Goal: Communication & Community: Answer question/provide support

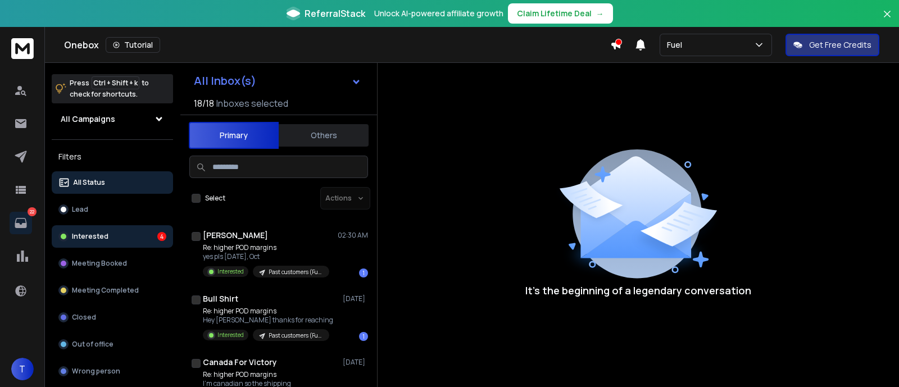
click at [119, 244] on button "Interested 4" at bounding box center [112, 236] width 121 height 22
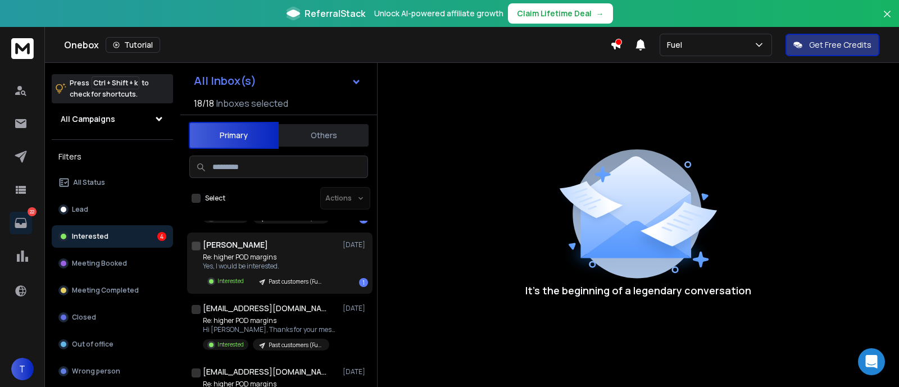
scroll to position [174, 0]
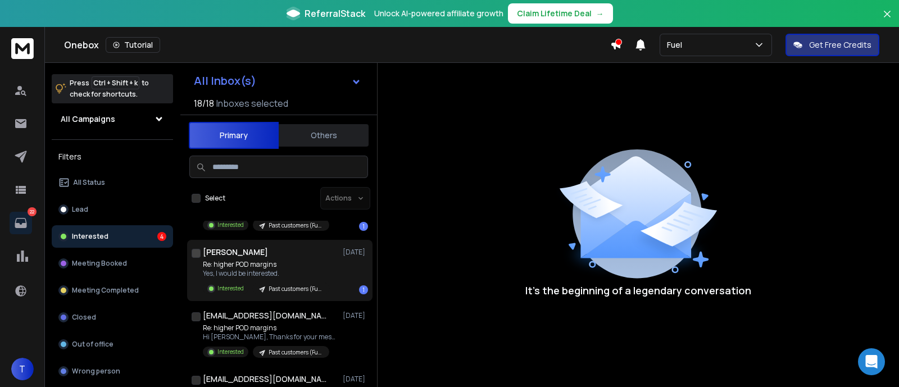
click at [322, 274] on p "Yes, I would be interested." at bounding box center [266, 273] width 126 height 9
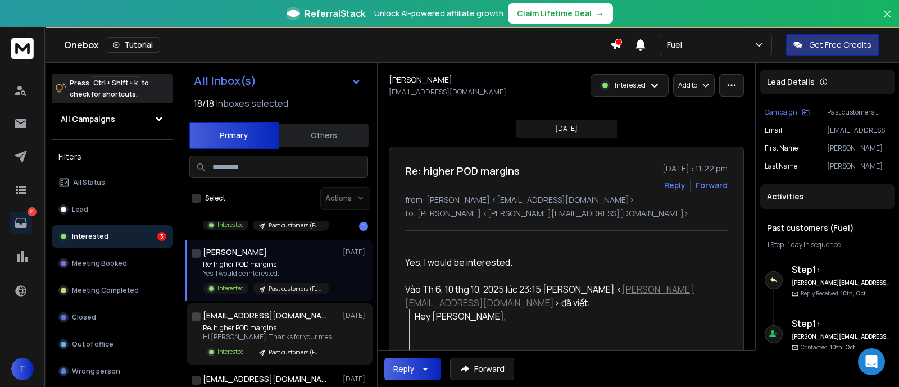
click at [284, 335] on p "Hi [PERSON_NAME], Thanks for your message! I’ve" at bounding box center [270, 337] width 135 height 9
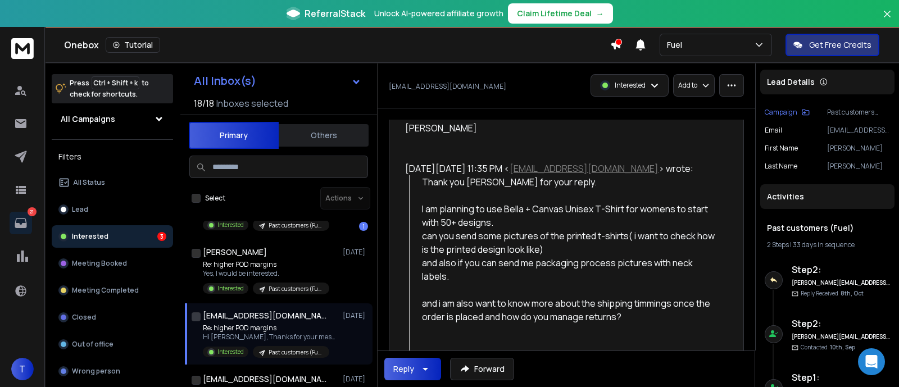
scroll to position [471, 0]
click at [533, 248] on div "can you send some pictures of the printed t-shirts( i want to check how is the …" at bounding box center [570, 242] width 297 height 27
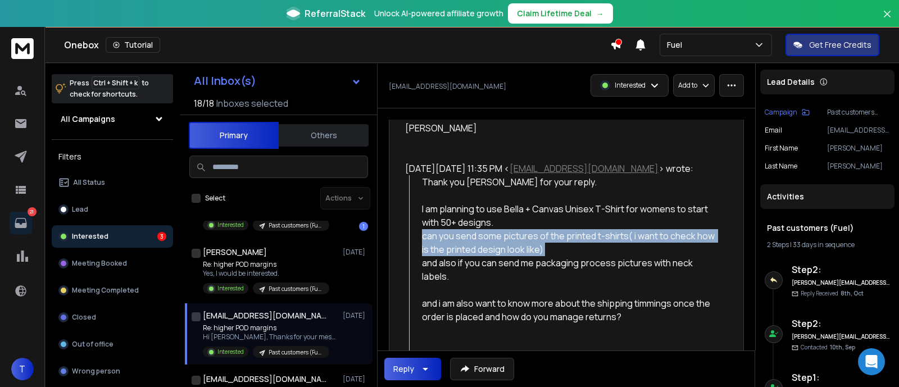
click at [533, 248] on div "can you send some pictures of the printed t-shirts( i want to check how is the …" at bounding box center [570, 242] width 297 height 27
click at [555, 256] on div "can you send some pictures of the printed t-shirts( i want to check how is the …" at bounding box center [570, 242] width 297 height 27
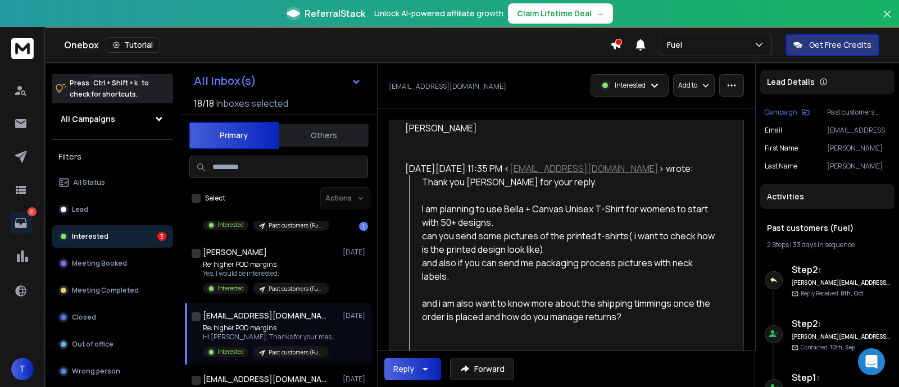
click at [570, 280] on div "and also if you can send me packaging process pictures with neck labels." at bounding box center [570, 269] width 297 height 27
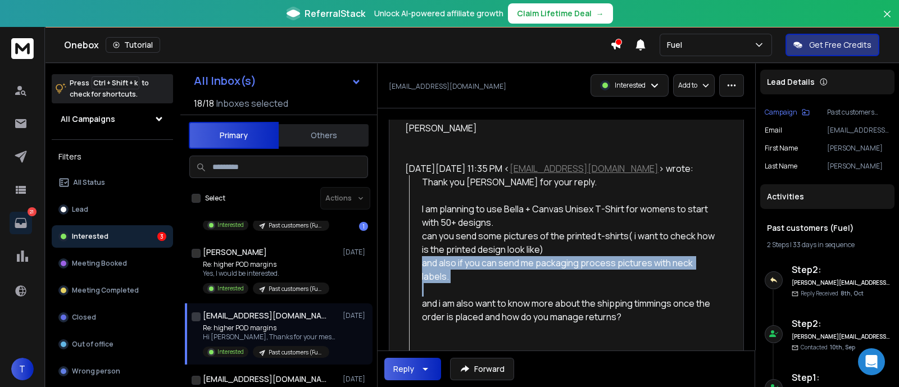
click at [570, 280] on div "and also if you can send me packaging process pictures with neck labels." at bounding box center [570, 269] width 297 height 27
click at [576, 282] on div "and also if you can send me packaging process pictures with neck labels." at bounding box center [570, 269] width 297 height 27
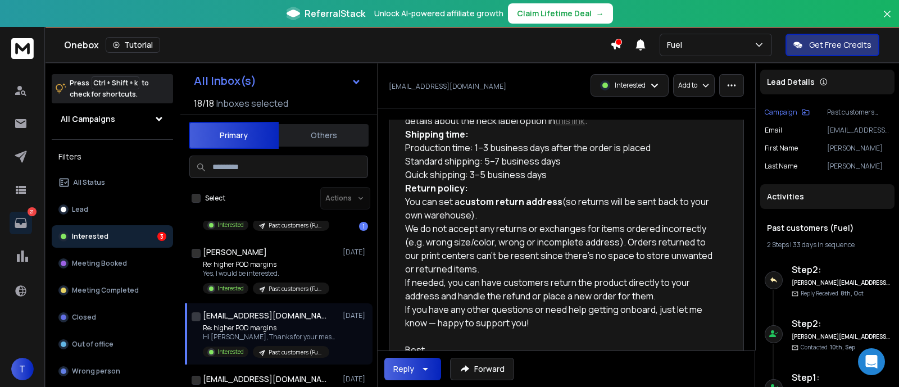
scroll to position [235, 0]
click at [562, 239] on div "Return policy: You can set a custom return address (so returns will be sent bac…" at bounding box center [562, 242] width 314 height 121
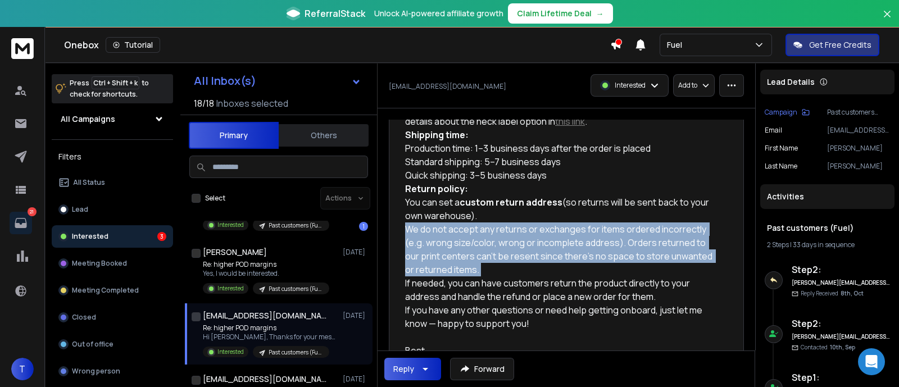
click at [562, 239] on div "Return policy: You can set a custom return address (so returns will be sent bac…" at bounding box center [562, 242] width 314 height 121
click at [565, 258] on div "Return policy: You can set a custom return address (so returns will be sent bac…" at bounding box center [562, 242] width 314 height 121
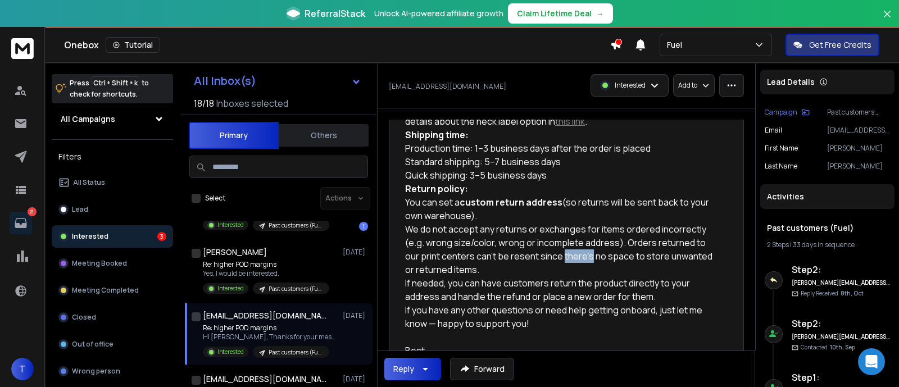
click at [565, 258] on div "Return policy: You can set a custom return address (so returns will be sent bac…" at bounding box center [562, 242] width 314 height 121
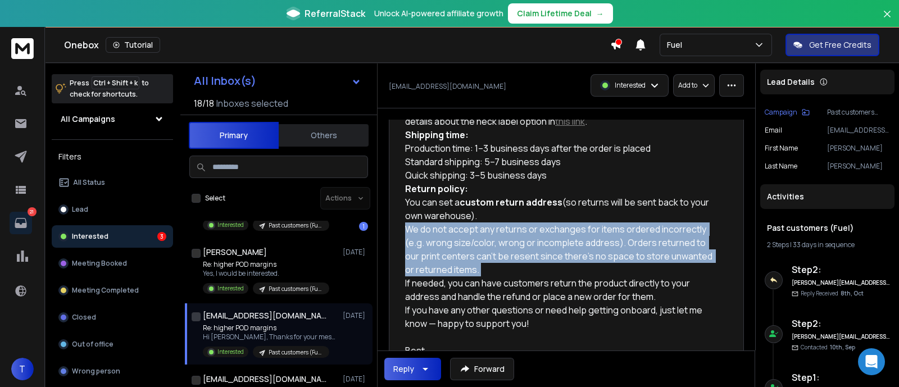
click at [565, 258] on div "Return policy: You can set a custom return address (so returns will be sent bac…" at bounding box center [562, 242] width 314 height 121
click at [533, 258] on div "Return policy: You can set a custom return address (so returns will be sent bac…" at bounding box center [562, 242] width 314 height 121
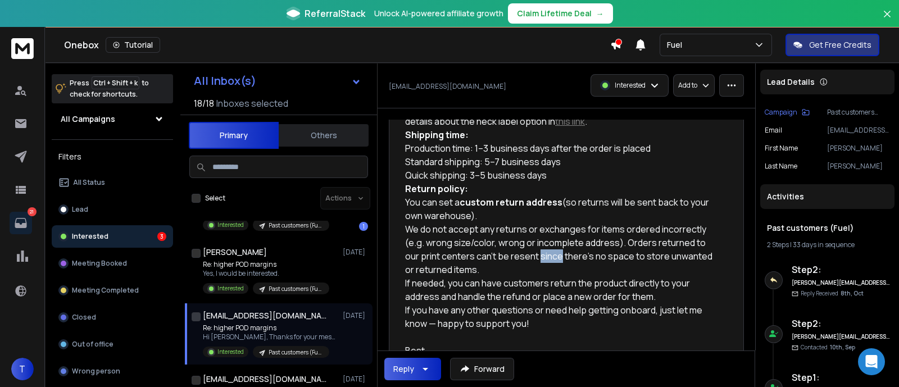
click at [533, 258] on div "Return policy: You can set a custom return address (so returns will be sent bac…" at bounding box center [562, 242] width 314 height 121
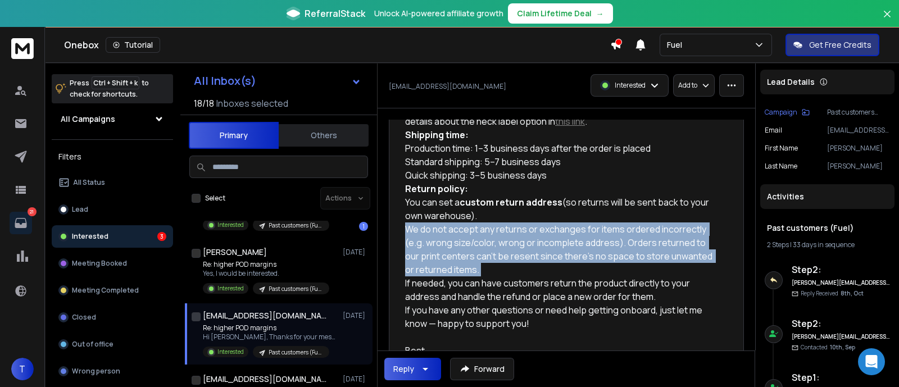
click at [533, 258] on div "Return policy: You can set a custom return address (so returns will be sent bac…" at bounding box center [562, 242] width 314 height 121
click at [506, 256] on div "Return policy: You can set a custom return address (so returns will be sent bac…" at bounding box center [562, 242] width 314 height 121
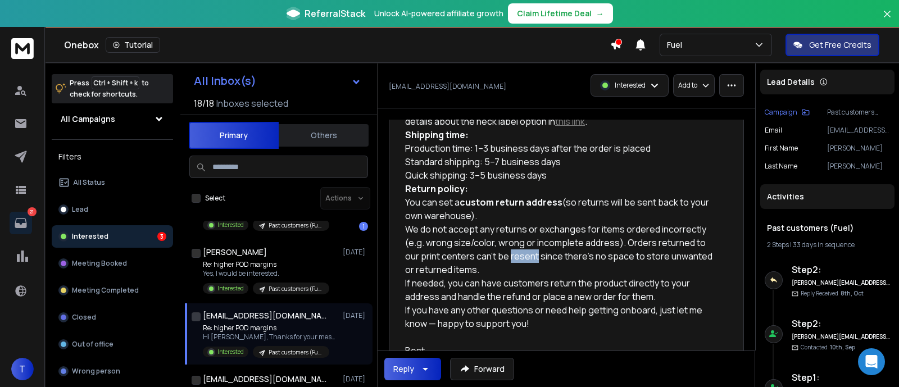
click at [506, 256] on div "Return policy: You can set a custom return address (so returns will be sent bac…" at bounding box center [562, 242] width 314 height 121
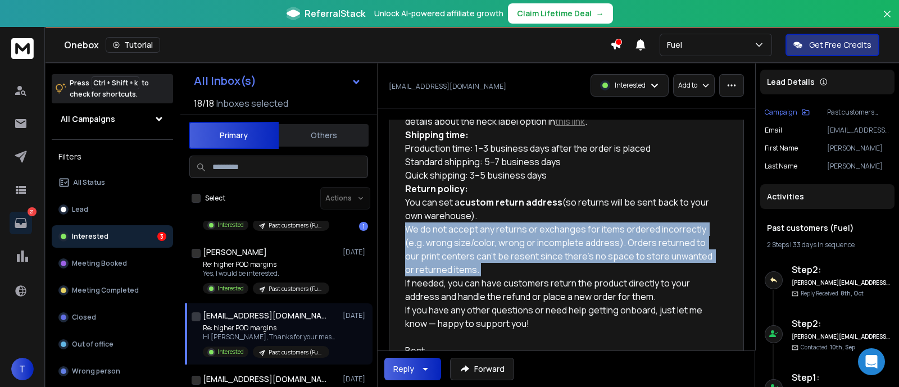
click at [506, 256] on div "Return policy: You can set a custom return address (so returns will be sent bac…" at bounding box center [562, 242] width 314 height 121
click at [521, 248] on div "Return policy: You can set a custom return address (so returns will be sent bac…" at bounding box center [562, 242] width 314 height 121
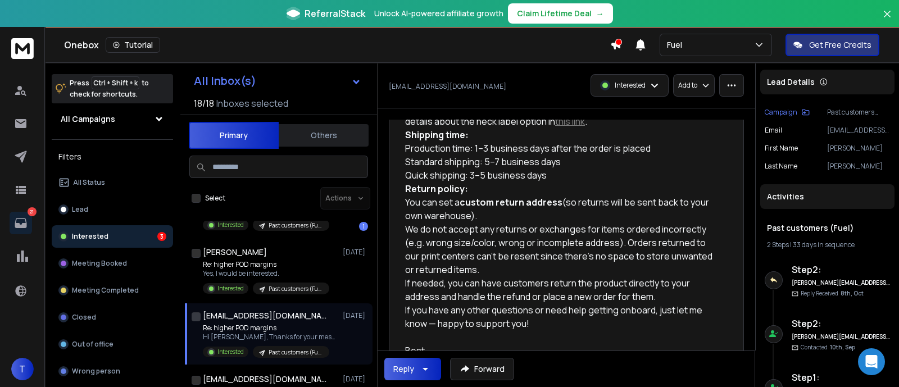
click at [497, 260] on div "Return policy: You can set a custom return address (so returns will be sent bac…" at bounding box center [562, 242] width 314 height 121
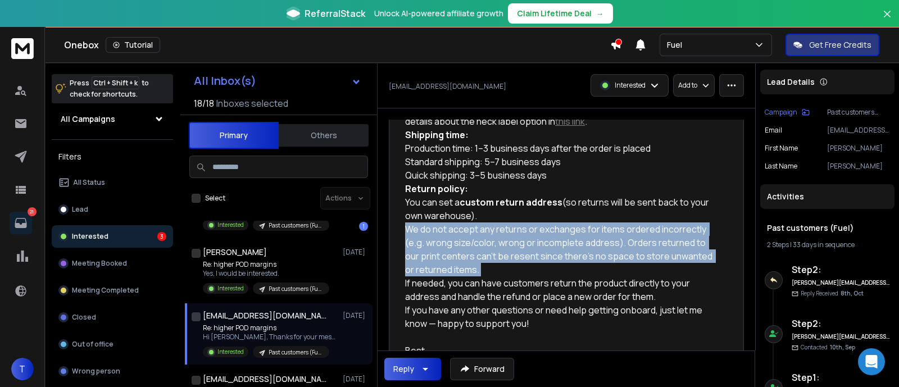
click at [497, 260] on div "Return policy: You can set a custom return address (so returns will be sent bac…" at bounding box center [562, 242] width 314 height 121
click at [497, 274] on div "Return policy: You can set a custom return address (so returns will be sent bac…" at bounding box center [562, 242] width 314 height 121
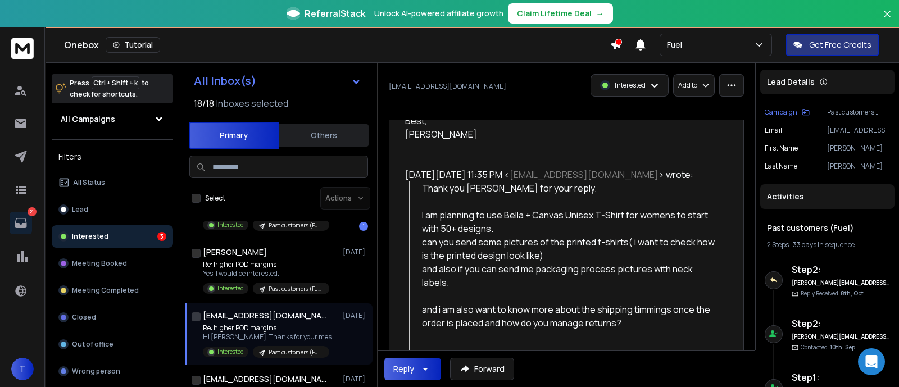
scroll to position [466, 0]
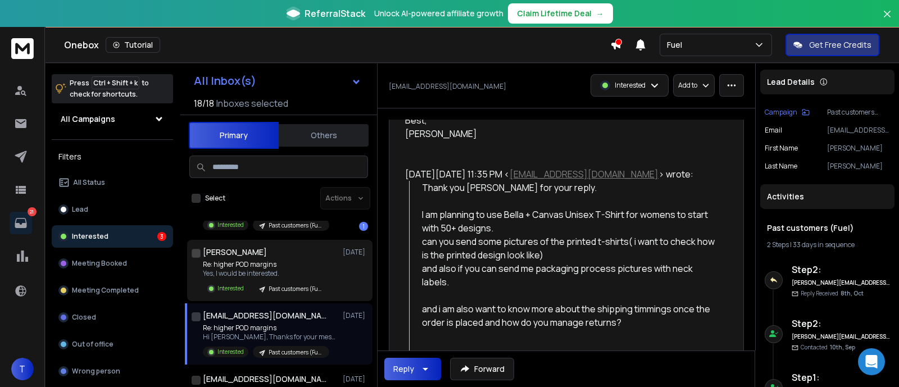
click at [303, 257] on div "[PERSON_NAME] [DATE]" at bounding box center [285, 252] width 165 height 11
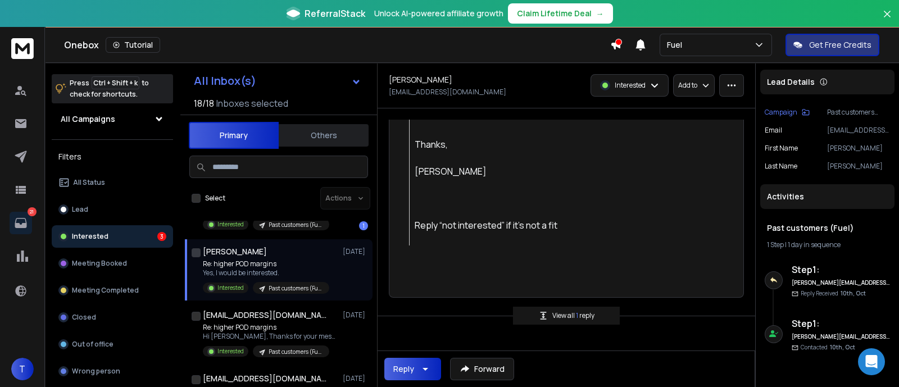
scroll to position [179, 0]
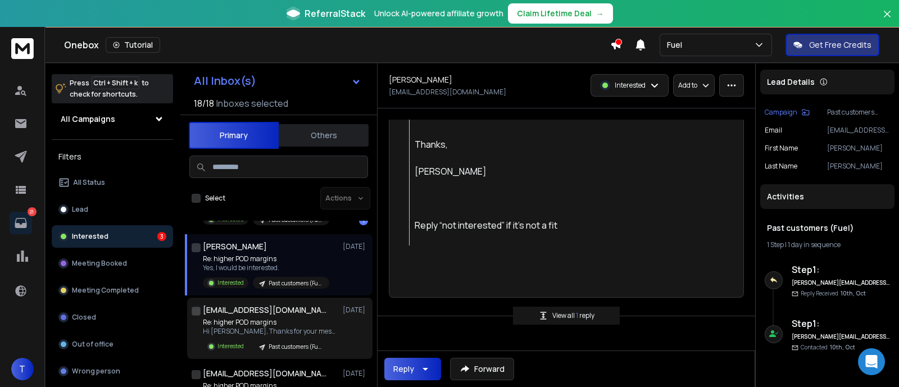
click at [318, 301] on div "[EMAIL_ADDRESS][DOMAIN_NAME] [DATE] Re: higher POD margins Hi [PERSON_NAME], Th…" at bounding box center [279, 328] width 185 height 61
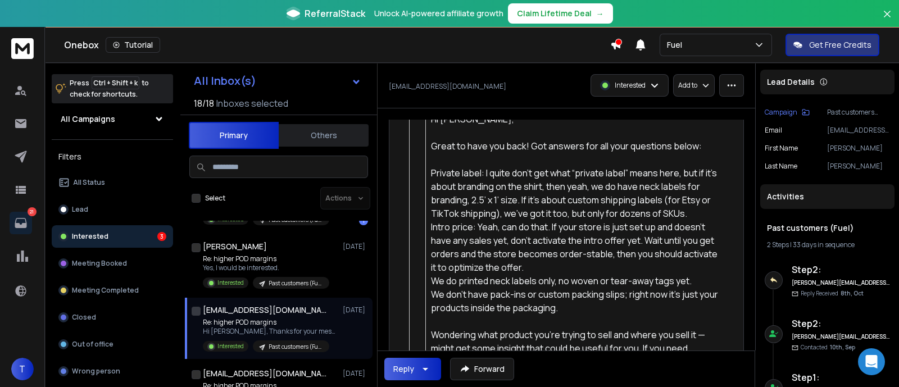
scroll to position [777, 0]
click at [540, 212] on li "Private label: I quite don’t get what “private label” means here, but if it’s a…" at bounding box center [575, 194] width 288 height 54
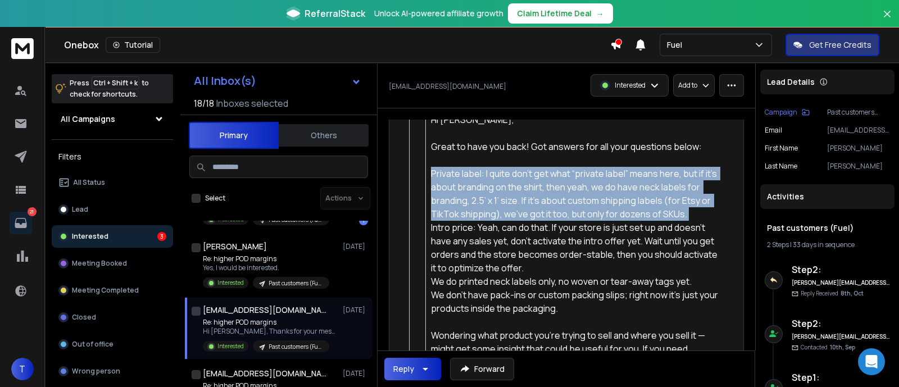
click at [540, 212] on li "Private label: I quite don’t get what “private label” means here, but if it’s a…" at bounding box center [575, 194] width 288 height 54
click at [566, 217] on li "Private label: I quite don’t get what “private label” means here, but if it’s a…" at bounding box center [575, 194] width 288 height 54
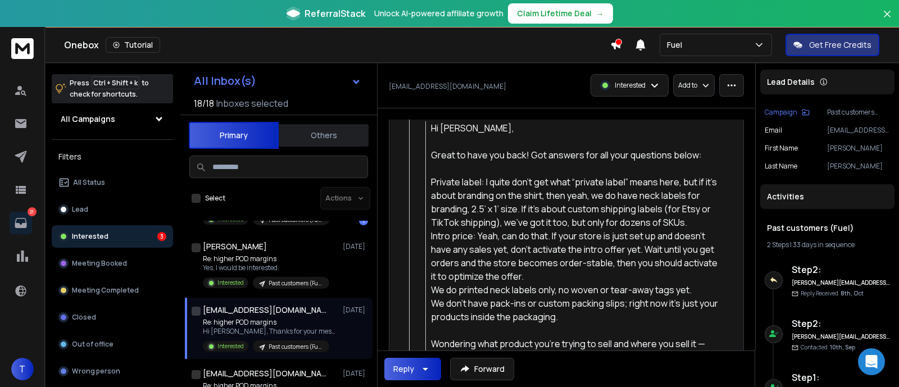
scroll to position [767, 0]
click at [550, 219] on li "Private label: I quite don’t get what “private label” means here, but if it’s a…" at bounding box center [575, 203] width 288 height 54
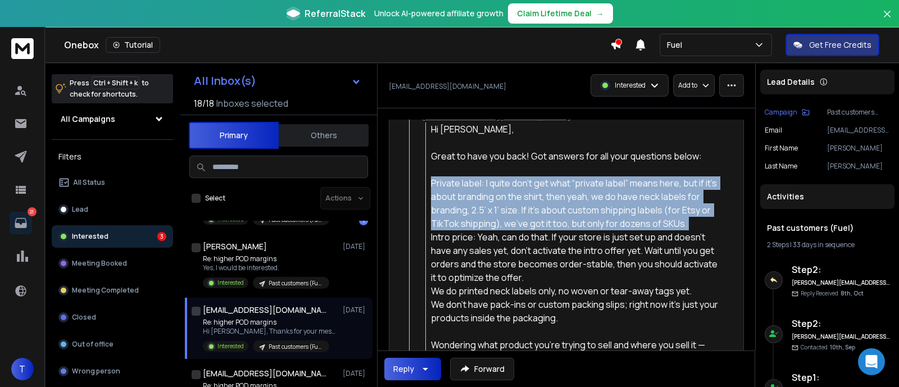
click at [550, 219] on li "Private label: I quite don’t get what “private label” means here, but if it’s a…" at bounding box center [575, 203] width 288 height 54
click at [582, 228] on li "Private label: I quite don’t get what “private label” means here, but if it’s a…" at bounding box center [575, 203] width 288 height 54
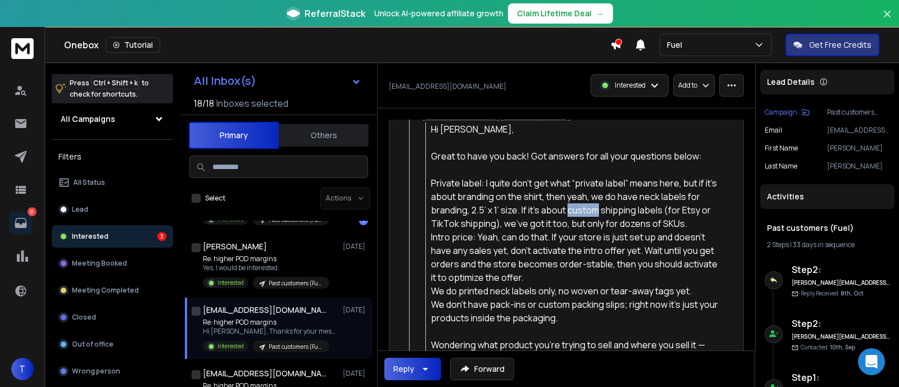
click at [582, 228] on li "Private label: I quite don’t get what “private label” means here, but if it’s a…" at bounding box center [575, 203] width 288 height 54
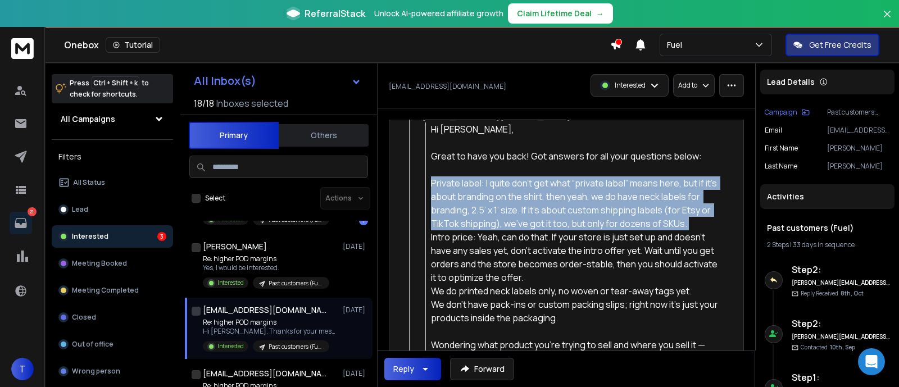
click at [582, 228] on li "Private label: I quite don’t get what “private label” means here, but if it’s a…" at bounding box center [575, 203] width 288 height 54
click at [593, 230] on li "Private label: I quite don’t get what “private label” means here, but if it’s a…" at bounding box center [575, 203] width 288 height 54
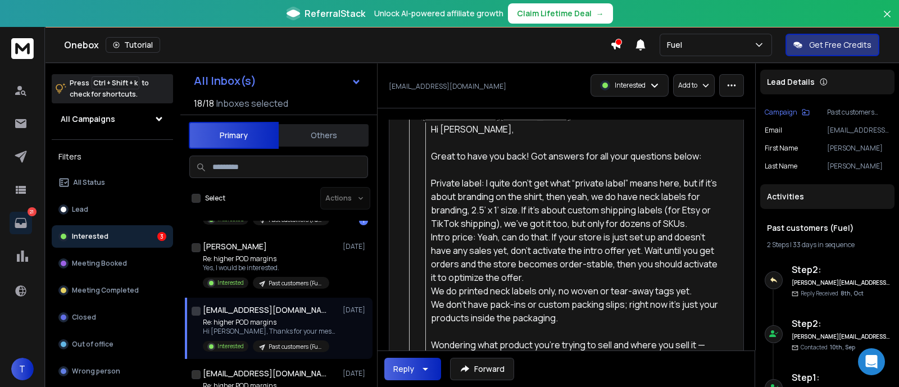
click at [593, 230] on li "Private label: I quite don’t get what “private label” means here, but if it’s a…" at bounding box center [575, 203] width 288 height 54
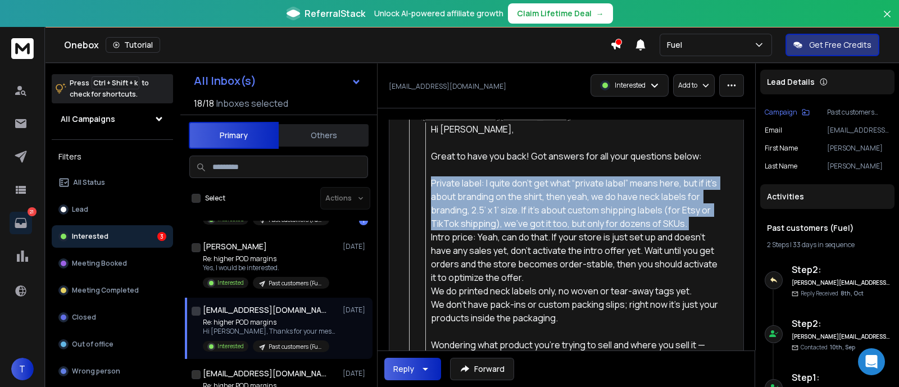
click at [593, 230] on li "Private label: I quite don’t get what “private label” means here, but if it’s a…" at bounding box center [575, 203] width 288 height 54
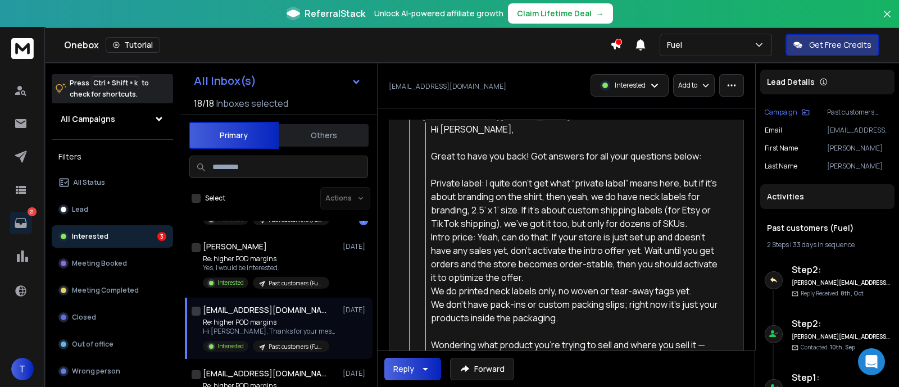
click at [610, 246] on li "Intro price: Yeah, can do that. If your store is just set up and doesn’t have a…" at bounding box center [575, 257] width 288 height 54
click at [618, 230] on li "Private label: I quite don’t get what “private label” means here, but if it’s a…" at bounding box center [575, 203] width 288 height 54
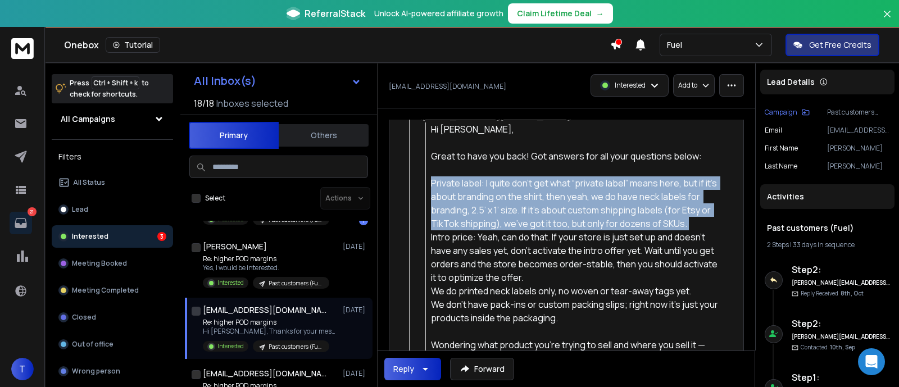
click at [618, 230] on li "Private label: I quite don’t get what “private label” means here, but if it’s a…" at bounding box center [575, 203] width 288 height 54
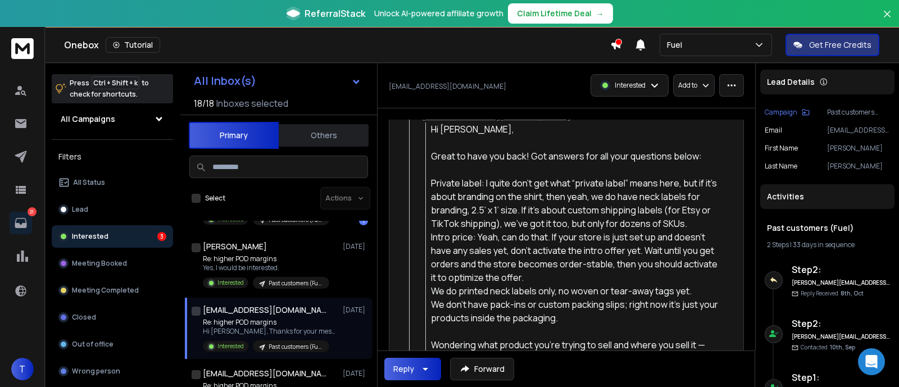
click at [628, 257] on li "Intro price: Yeah, can do that. If your store is just set up and doesn’t have a…" at bounding box center [575, 257] width 288 height 54
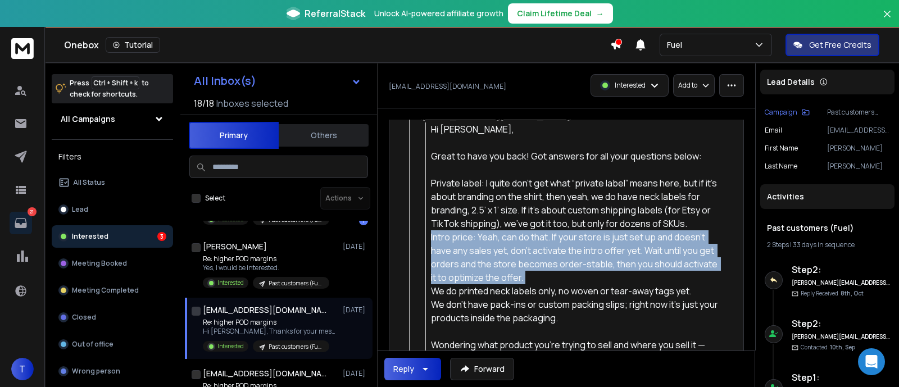
click at [628, 257] on li "Intro price: Yeah, can do that. If your store is just set up and doesn’t have a…" at bounding box center [575, 257] width 288 height 54
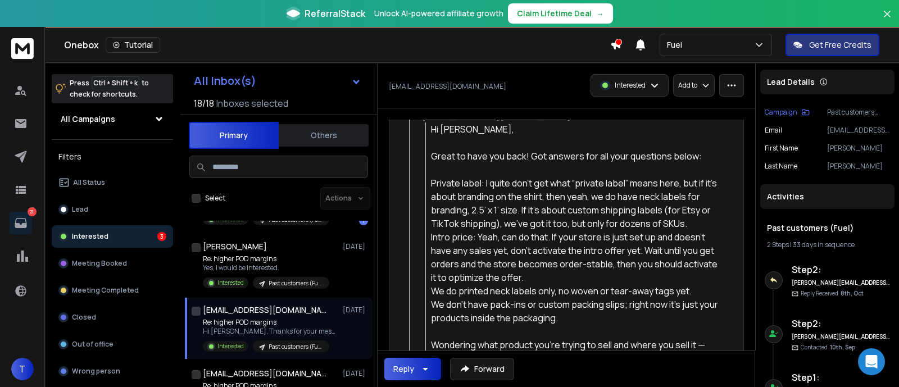
click at [632, 224] on li "Private label: I quite don’t get what “private label” means here, but if it’s a…" at bounding box center [575, 203] width 288 height 54
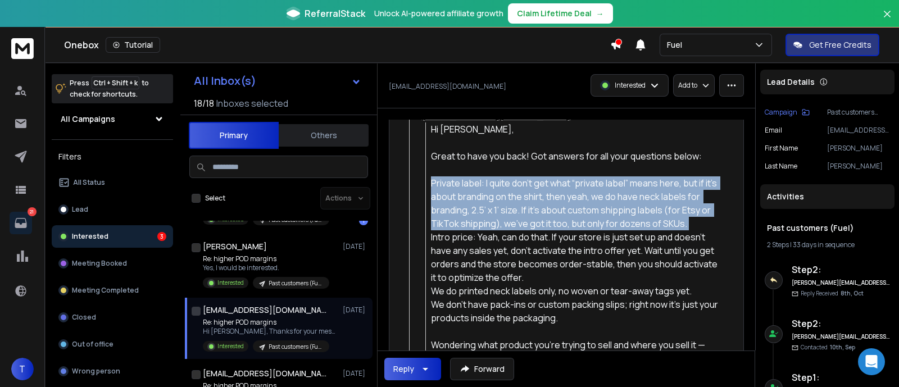
click at [632, 224] on li "Private label: I quite don’t get what “private label” means here, but if it’s a…" at bounding box center [575, 203] width 288 height 54
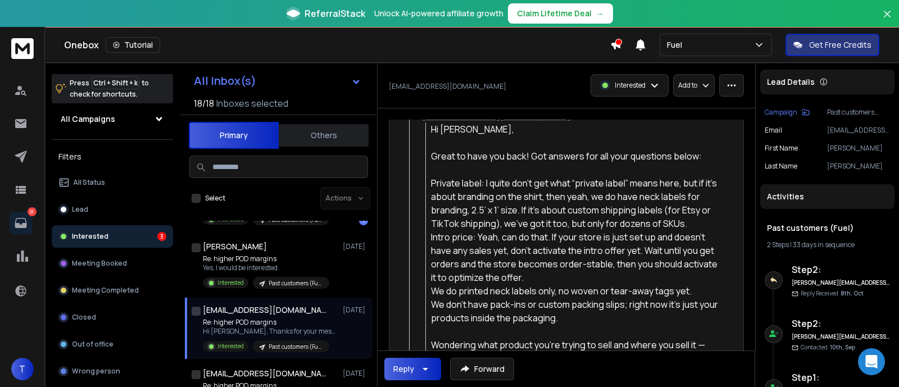
click at [638, 274] on li "Intro price: Yeah, can do that. If your store is just set up and doesn’t have a…" at bounding box center [575, 257] width 288 height 54
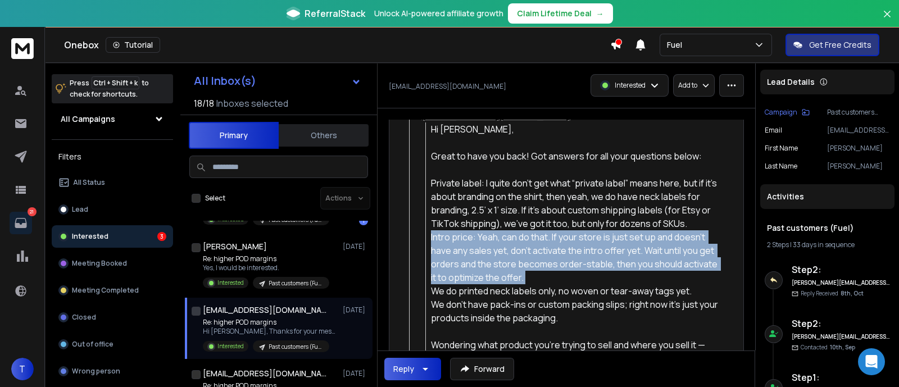
click at [638, 274] on li "Intro price: Yeah, can do that. If your store is just set up and doesn’t have a…" at bounding box center [575, 257] width 288 height 54
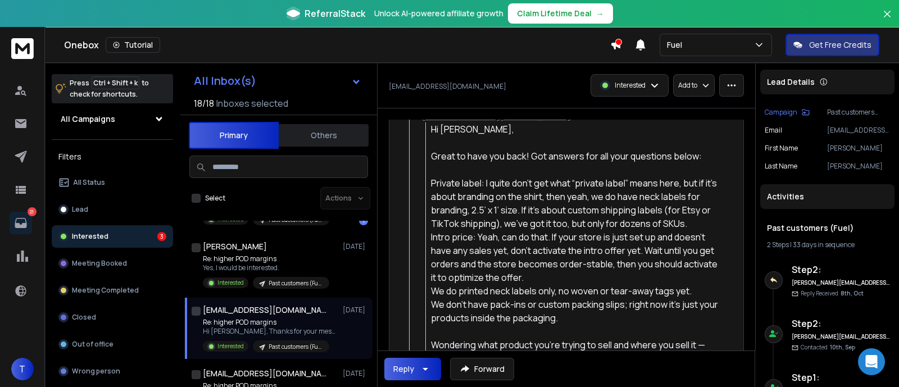
click at [643, 230] on li "Private label: I quite don’t get what “private label” means here, but if it’s a…" at bounding box center [575, 203] width 288 height 54
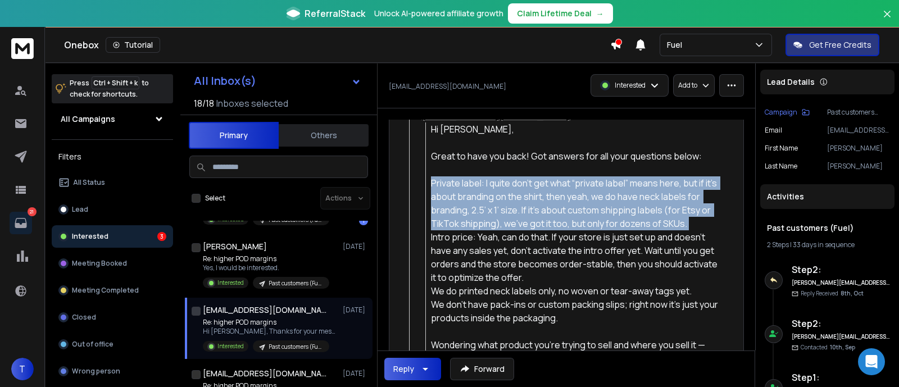
click at [643, 230] on li "Private label: I quite don’t get what “private label” means here, but if it’s a…" at bounding box center [575, 203] width 288 height 54
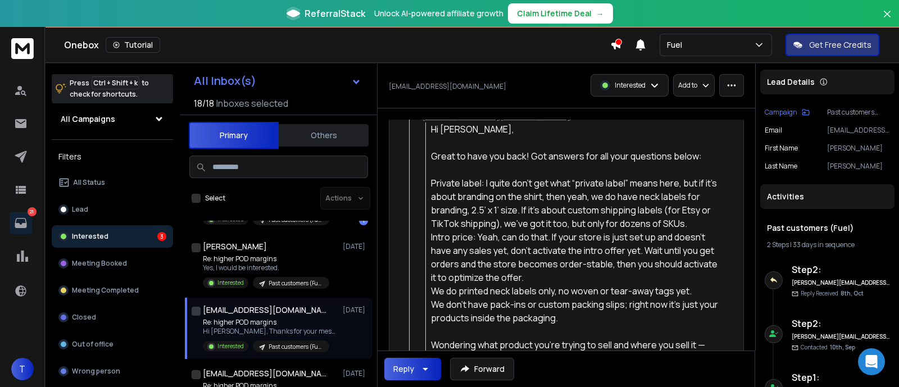
click at [643, 258] on li "Intro price: Yeah, can do that. If your store is just set up and doesn’t have a…" at bounding box center [575, 257] width 288 height 54
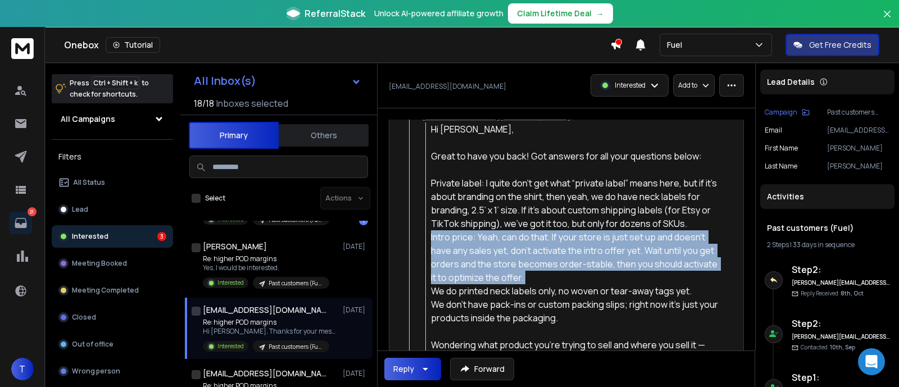
click at [643, 258] on li "Intro price: Yeah, can do that. If your store is just set up and doesn’t have a…" at bounding box center [575, 257] width 288 height 54
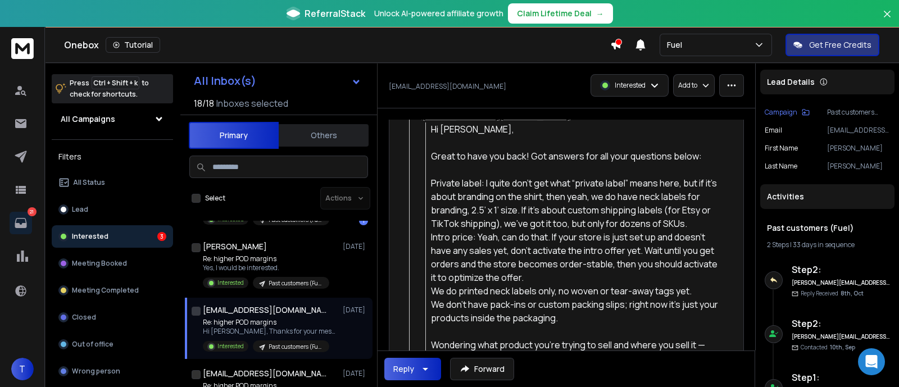
click at [648, 210] on li "Private label: I quite don’t get what “private label” means here, but if it’s a…" at bounding box center [575, 203] width 288 height 54
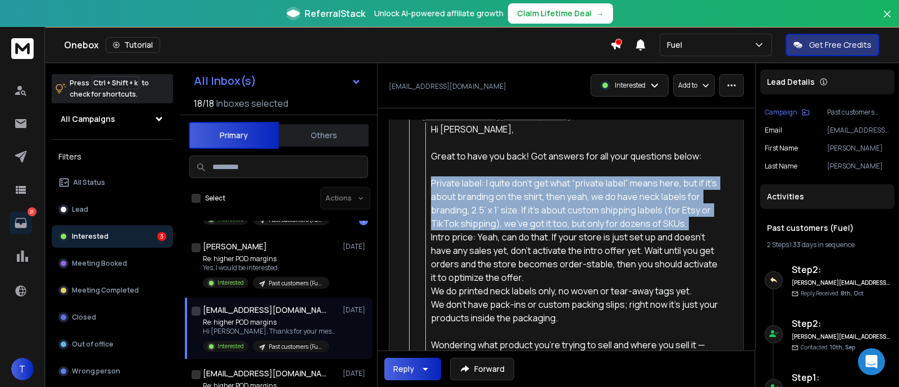
click at [648, 210] on li "Private label: I quite don’t get what “private label” means here, but if it’s a…" at bounding box center [575, 203] width 288 height 54
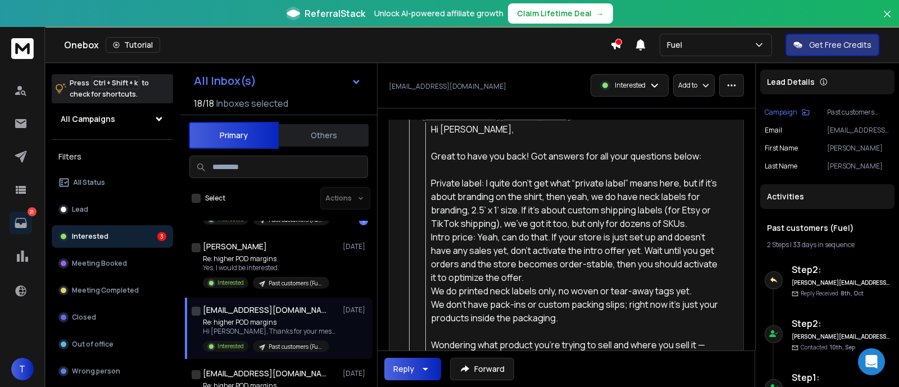
click at [646, 262] on li "Intro price: Yeah, can do that. If your store is just set up and doesn’t have a…" at bounding box center [575, 257] width 288 height 54
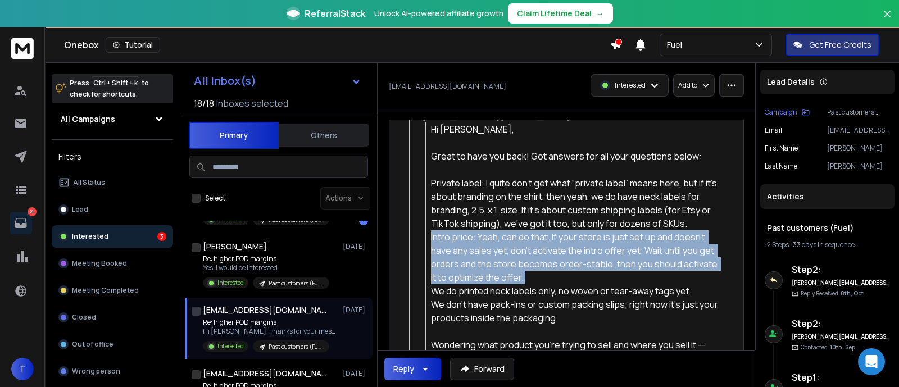
click at [646, 262] on li "Intro price: Yeah, can do that. If your store is just set up and doesn’t have a…" at bounding box center [575, 257] width 288 height 54
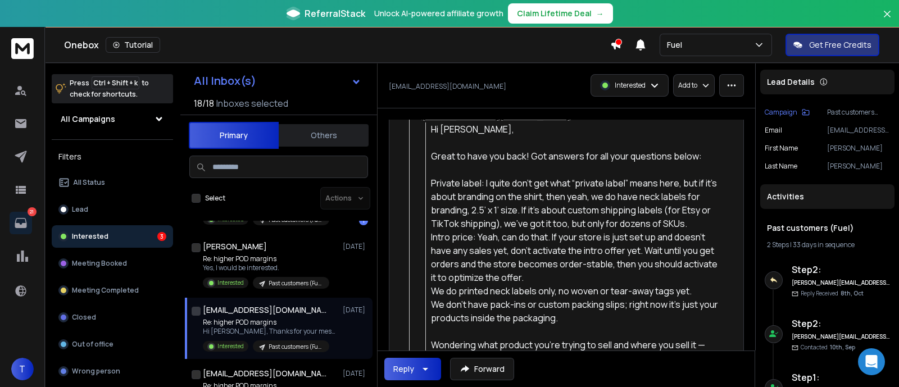
click at [655, 217] on li "Private label: I quite don’t get what “private label” means here, but if it’s a…" at bounding box center [575, 203] width 288 height 54
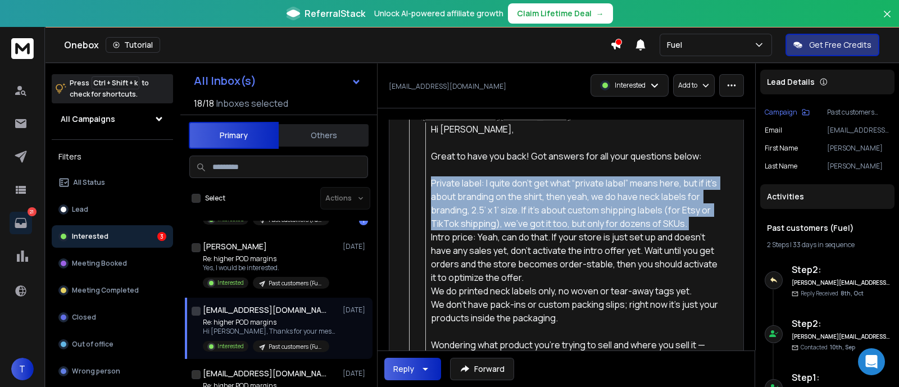
click at [655, 217] on li "Private label: I quite don’t get what “private label” means here, but if it’s a…" at bounding box center [575, 203] width 288 height 54
click at [654, 230] on li "Private label: I quite don’t get what “private label” means here, but if it’s a…" at bounding box center [575, 203] width 288 height 54
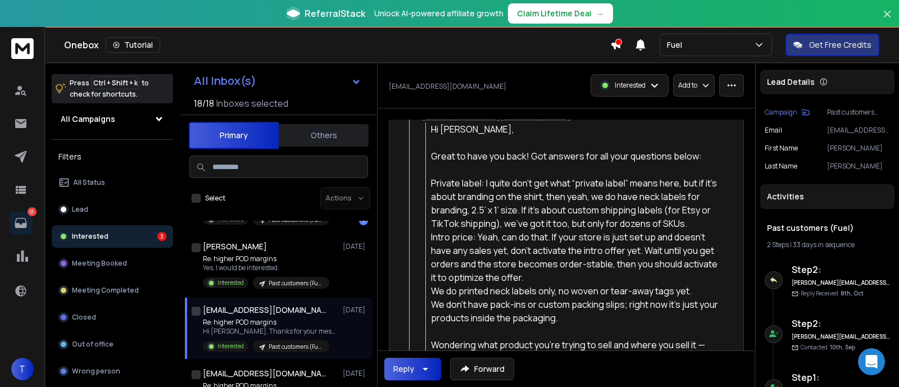
click at [652, 219] on li "Private label: I quite don’t get what “private label” means here, but if it’s a…" at bounding box center [575, 203] width 288 height 54
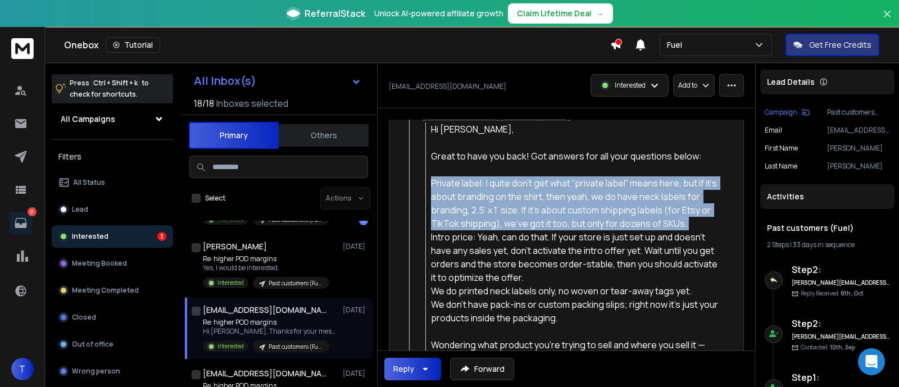
click at [652, 219] on li "Private label: I quite don’t get what “private label” means here, but if it’s a…" at bounding box center [575, 203] width 288 height 54
click at [638, 201] on li "Private label: I quite don’t get what “private label” means here, but if it’s a…" at bounding box center [575, 203] width 288 height 54
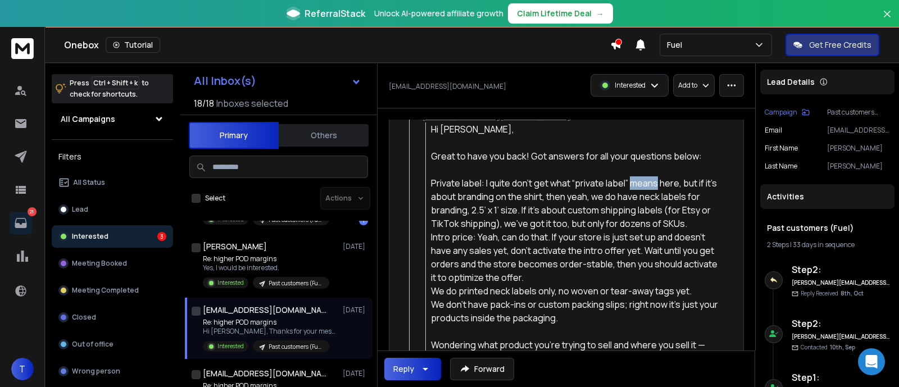
click at [638, 201] on li "Private label: I quite don’t get what “private label” means here, but if it’s a…" at bounding box center [575, 203] width 288 height 54
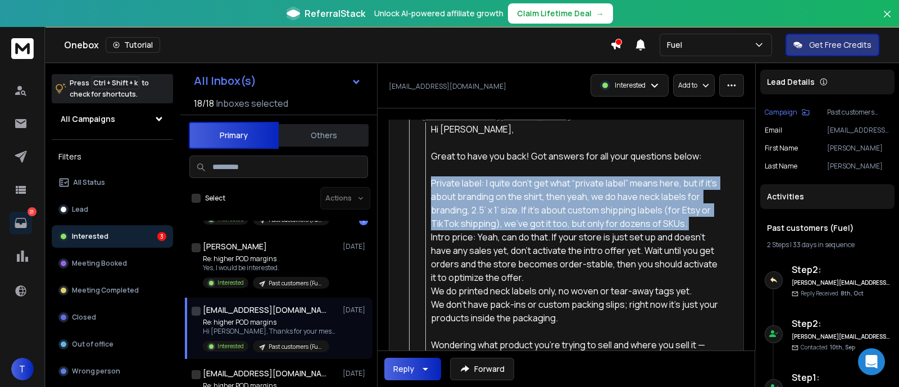
click at [638, 201] on li "Private label: I quite don’t get what “private label” means here, but if it’s a…" at bounding box center [575, 203] width 288 height 54
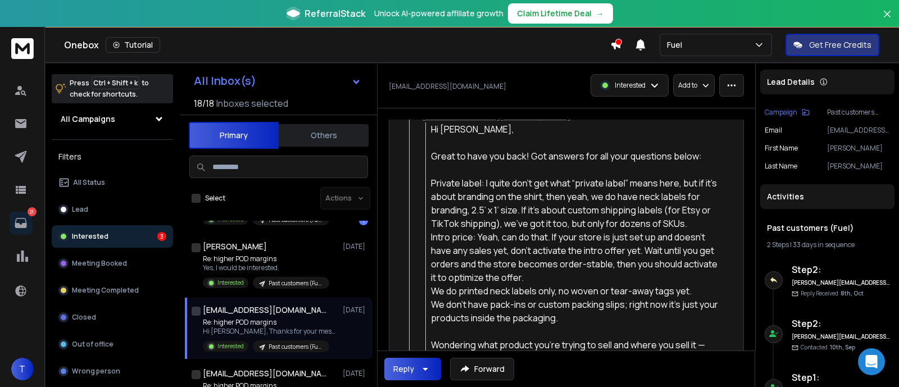
click at [629, 271] on li "Intro price: Yeah, can do that. If your store is just set up and doesn’t have a…" at bounding box center [575, 257] width 288 height 54
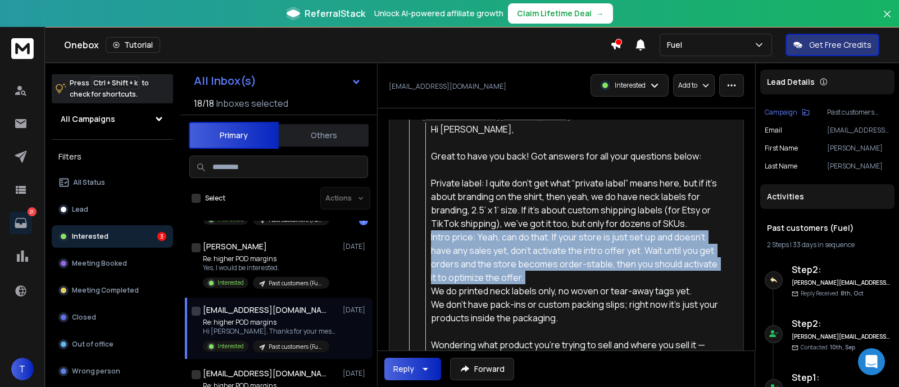
click at [629, 271] on li "Intro price: Yeah, can do that. If your store is just set up and doesn’t have a…" at bounding box center [575, 257] width 288 height 54
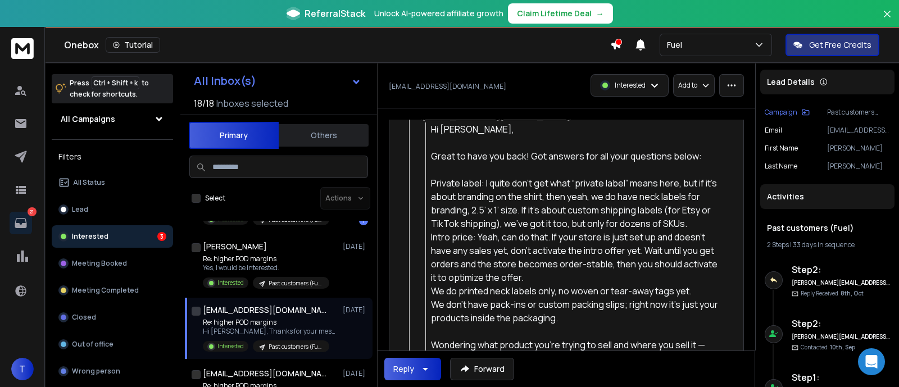
click at [567, 262] on li "Intro price: Yeah, can do that. If your store is just set up and doesn’t have a…" at bounding box center [575, 257] width 288 height 54
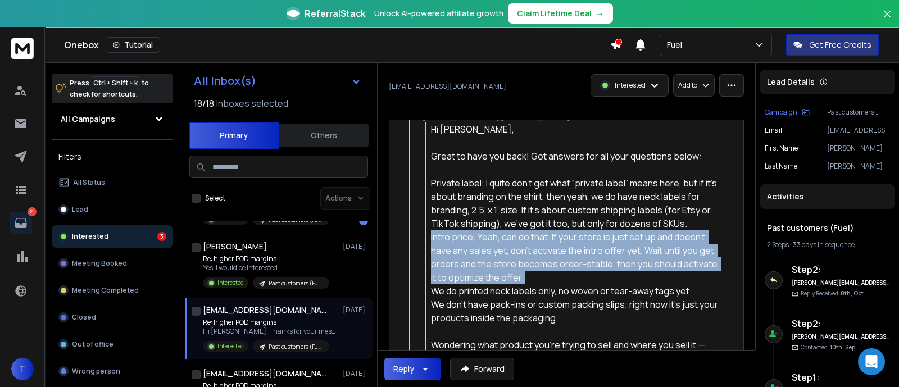
click at [567, 262] on li "Intro price: Yeah, can do that. If your store is just set up and doesn’t have a…" at bounding box center [575, 257] width 288 height 54
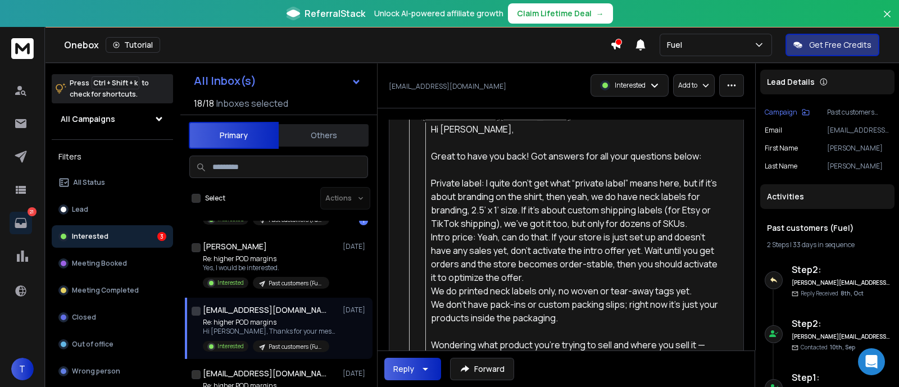
click at [586, 214] on li "Private label: I quite don’t get what “private label” means here, but if it’s a…" at bounding box center [575, 203] width 288 height 54
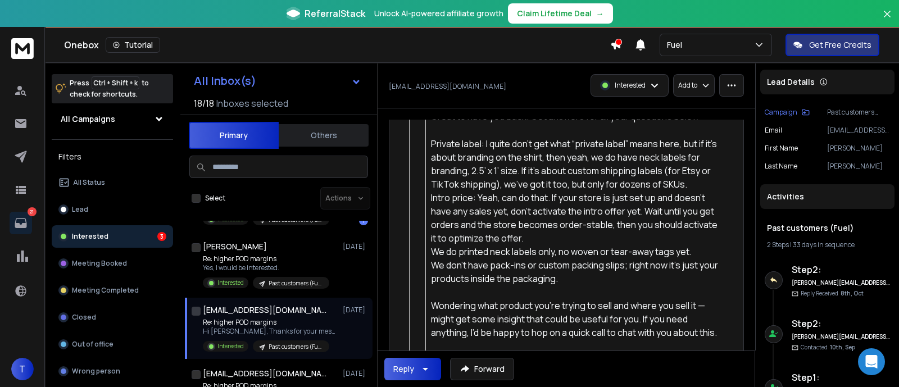
scroll to position [809, 0]
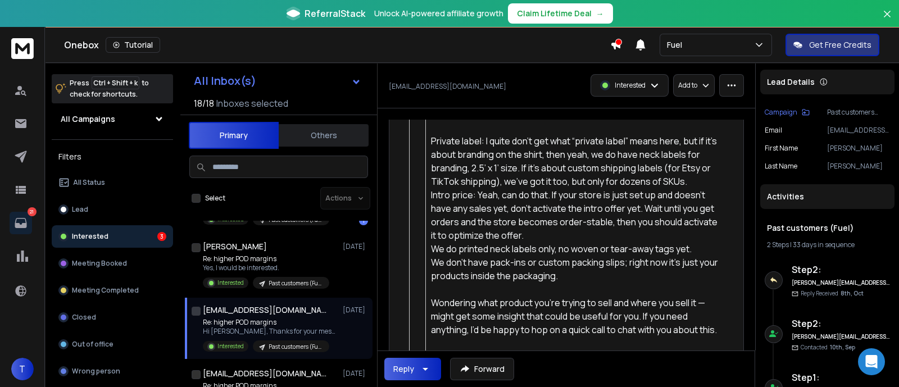
click at [586, 214] on li "Intro price: Yeah, can do that. If your store is just set up and doesn’t have a…" at bounding box center [575, 215] width 288 height 54
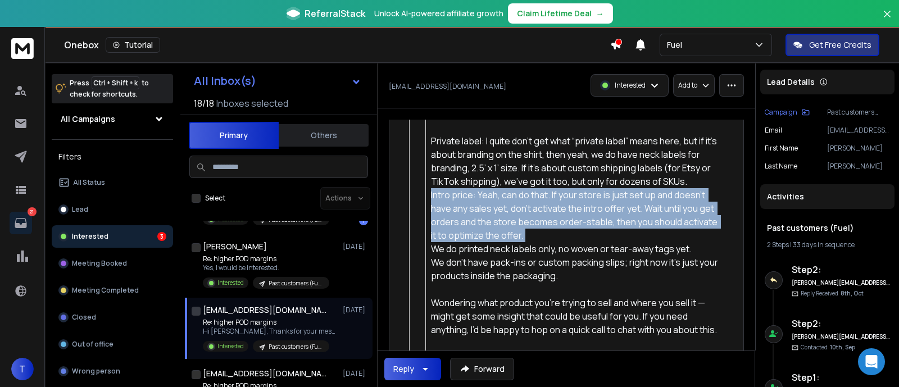
click at [586, 214] on li "Intro price: Yeah, can do that. If your store is just set up and doesn’t have a…" at bounding box center [575, 215] width 288 height 54
click at [508, 219] on li "Intro price: Yeah, can do that. If your store is just set up and doesn’t have a…" at bounding box center [575, 215] width 288 height 54
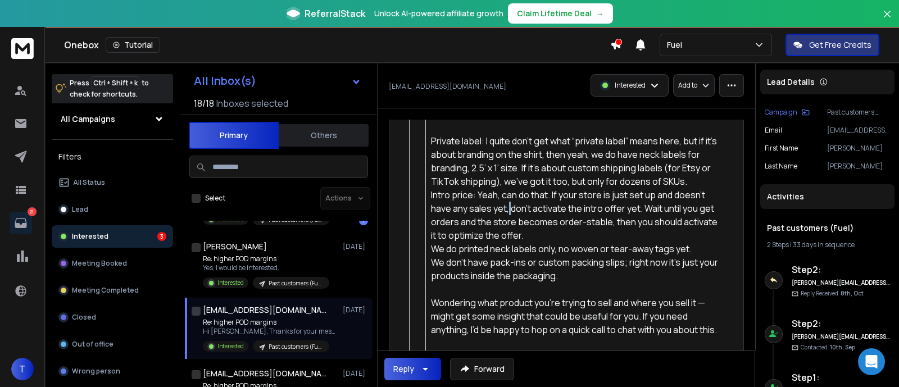
click at [508, 219] on li "Intro price: Yeah, can do that. If your store is just set up and doesn’t have a…" at bounding box center [575, 215] width 288 height 54
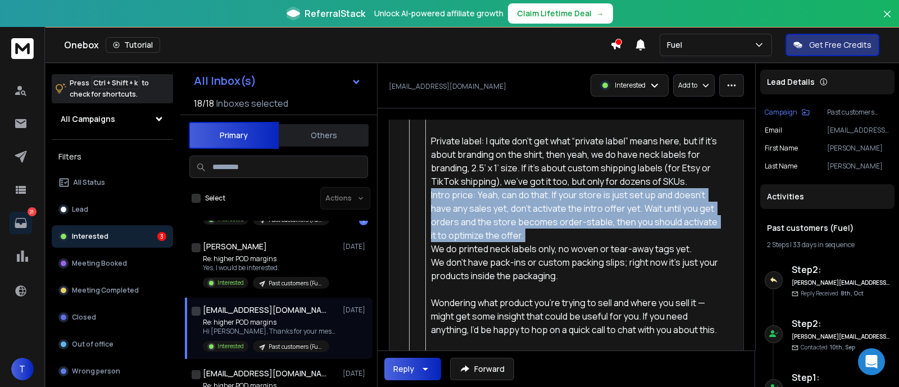
click at [508, 219] on li "Intro price: Yeah, can do that. If your store is just set up and doesn’t have a…" at bounding box center [575, 215] width 288 height 54
click at [489, 234] on li "Intro price: Yeah, can do that. If your store is just set up and doesn’t have a…" at bounding box center [575, 215] width 288 height 54
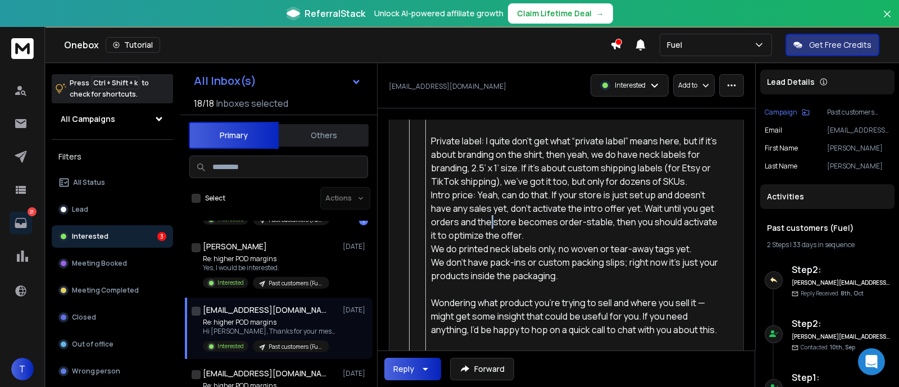
click at [489, 234] on li "Intro price: Yeah, can do that. If your store is just set up and doesn’t have a…" at bounding box center [575, 215] width 288 height 54
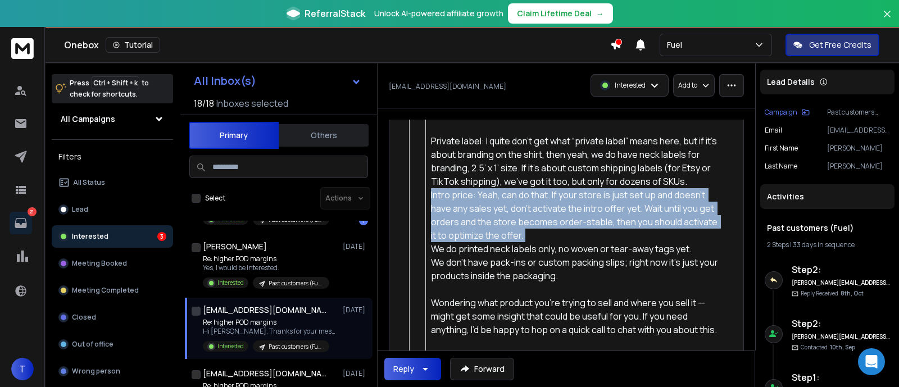
click at [489, 234] on li "Intro price: Yeah, can do that. If your store is just set up and doesn’t have a…" at bounding box center [575, 215] width 288 height 54
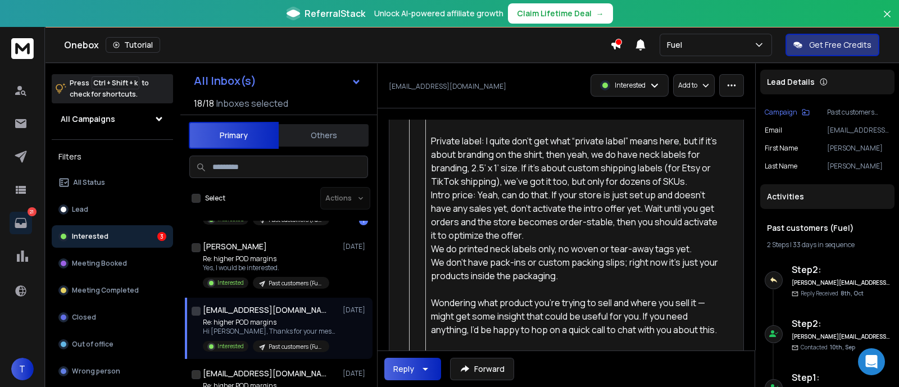
click at [518, 282] on li "We don’t have pack-ins or custom packing slips; right now it’s just your produc…" at bounding box center [575, 269] width 288 height 27
click at [537, 277] on li "We don’t have pack-ins or custom packing slips; right now it’s just your produc…" at bounding box center [575, 269] width 288 height 27
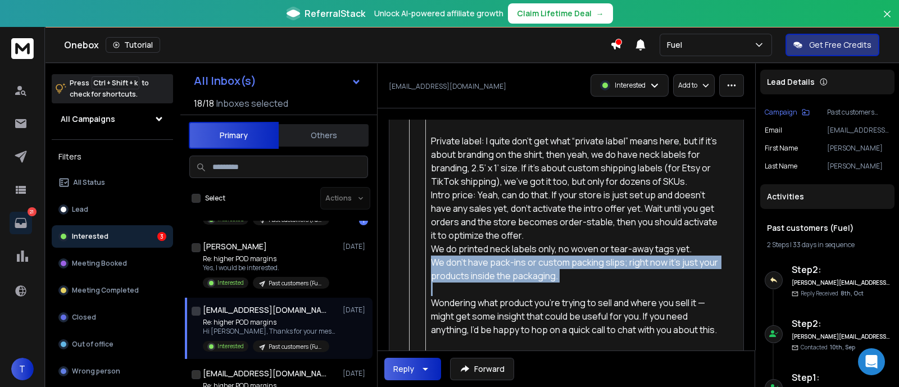
click at [537, 277] on li "We don’t have pack-ins or custom packing slips; right now it’s just your produc…" at bounding box center [575, 269] width 288 height 27
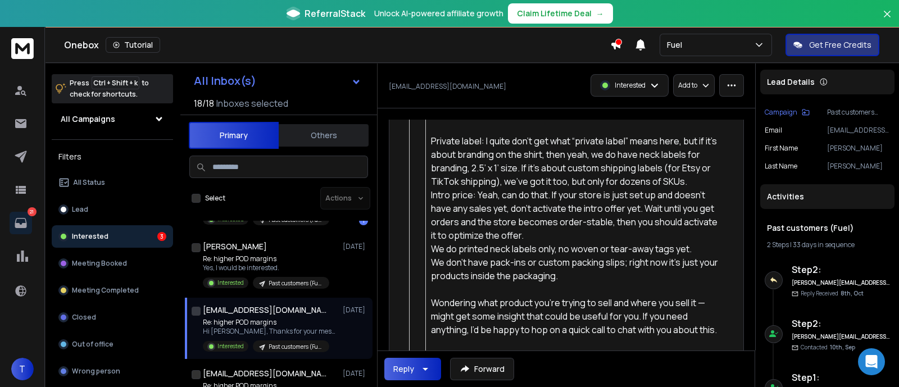
click at [564, 237] on li "Intro price: Yeah, can do that. If your store is just set up and doesn’t have a…" at bounding box center [575, 215] width 288 height 54
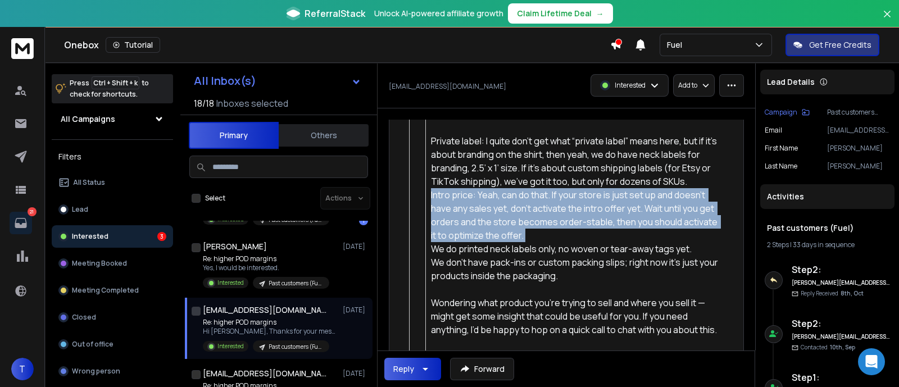
click at [564, 237] on li "Intro price: Yeah, can do that. If your store is just set up and doesn’t have a…" at bounding box center [575, 215] width 288 height 54
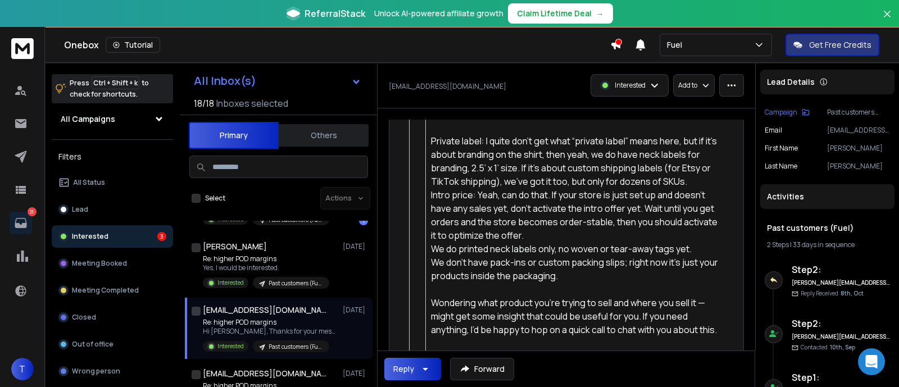
click at [551, 268] on li "We don’t have pack-ins or custom packing slips; right now it’s just your produc…" at bounding box center [575, 269] width 288 height 27
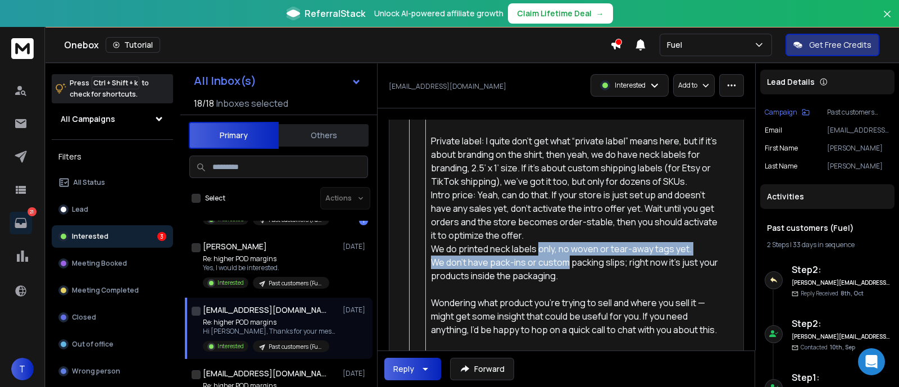
click at [551, 268] on li "We don’t have pack-ins or custom packing slips; right now it’s just your produc…" at bounding box center [575, 269] width 288 height 27
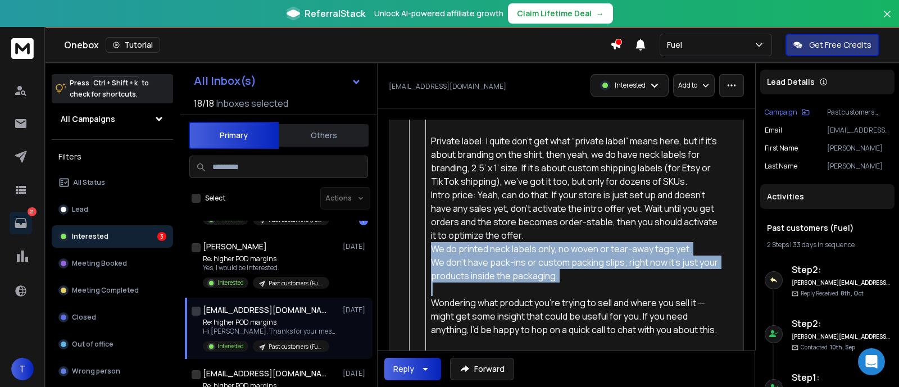
click at [551, 268] on li "We don’t have pack-ins or custom packing slips; right now it’s just your produc…" at bounding box center [575, 269] width 288 height 27
click at [562, 256] on li "We do printed neck labels only, no woven or tear-away tags yet." at bounding box center [575, 248] width 288 height 13
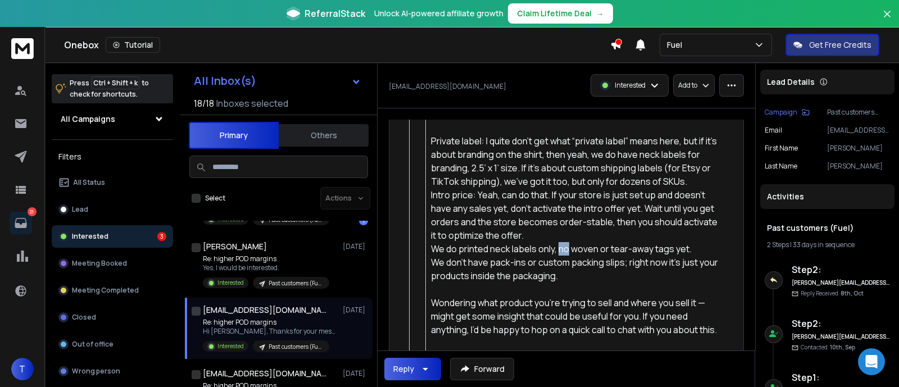
click at [562, 256] on li "We do printed neck labels only, no woven or tear-away tags yet." at bounding box center [575, 248] width 288 height 13
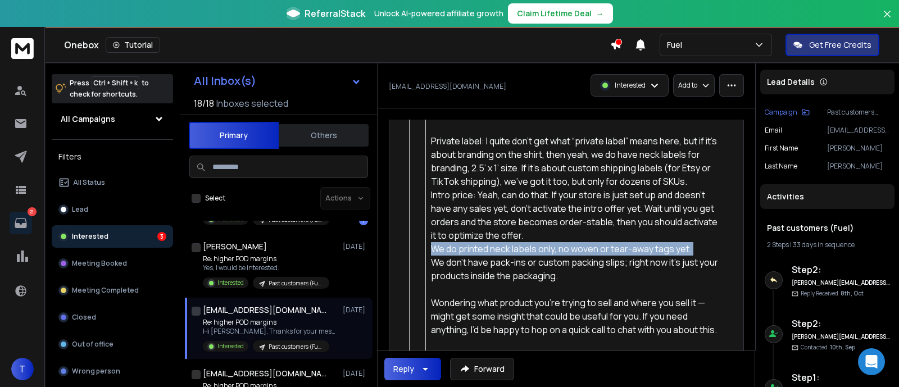
click at [562, 256] on li "We do printed neck labels only, no woven or tear-away tags yet." at bounding box center [575, 248] width 288 height 13
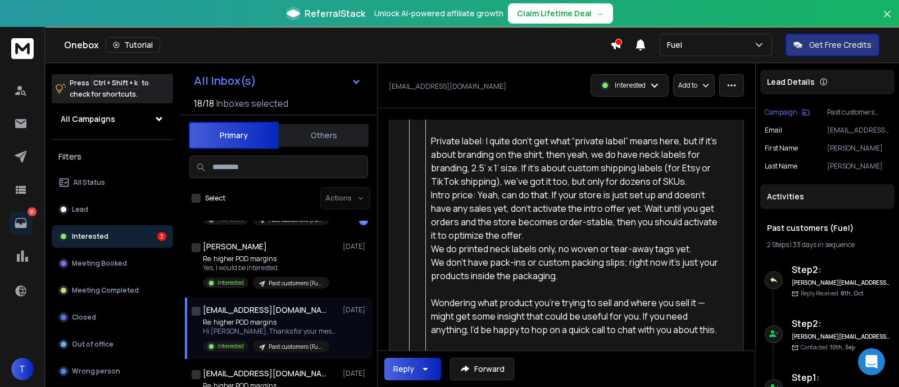
click at [595, 276] on li "We don’t have pack-ins or custom packing slips; right now it’s just your produc…" at bounding box center [575, 269] width 288 height 27
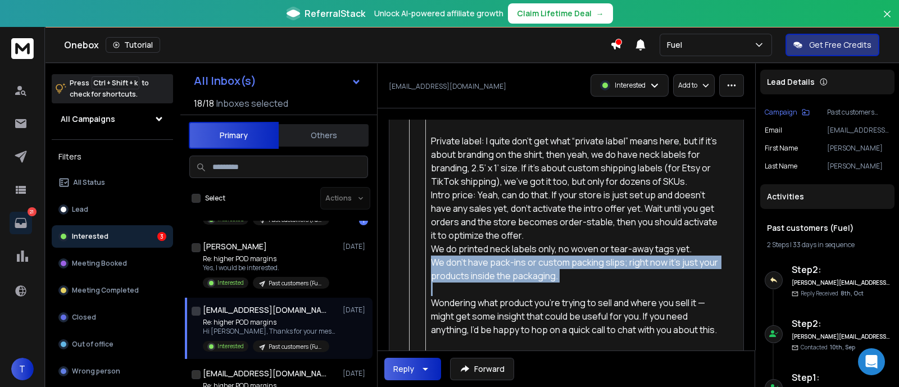
click at [595, 276] on li "We don’t have pack-ins or custom packing slips; right now it’s just your produc…" at bounding box center [575, 269] width 288 height 27
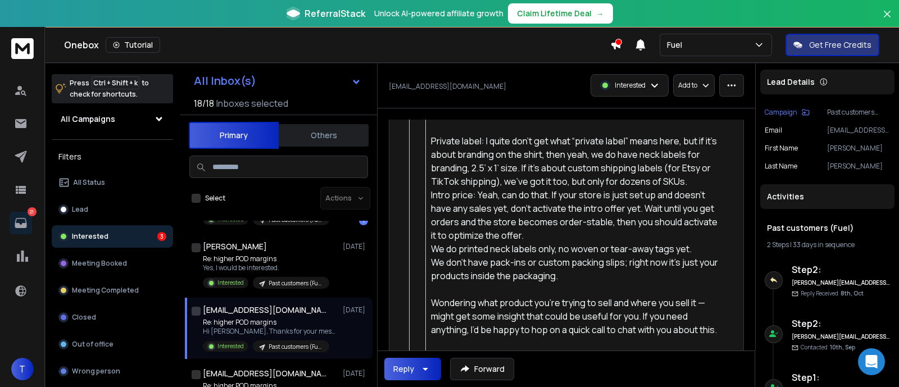
click at [606, 256] on li "We do printed neck labels only, no woven or tear-away tags yet." at bounding box center [575, 248] width 288 height 13
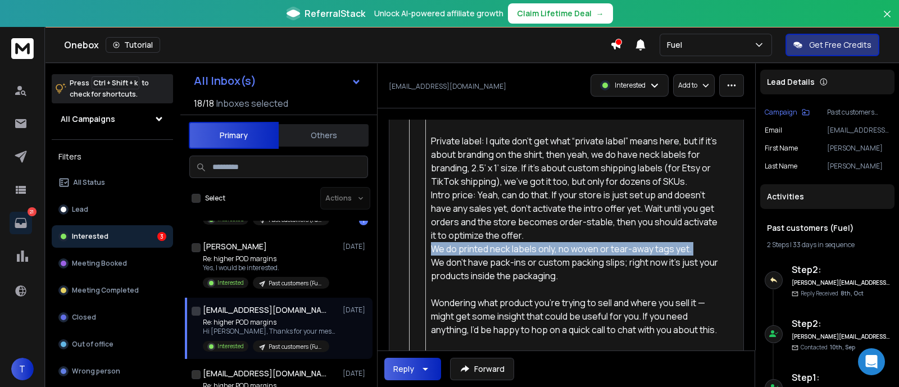
click at [606, 256] on li "We do printed neck labels only, no woven or tear-away tags yet." at bounding box center [575, 248] width 288 height 13
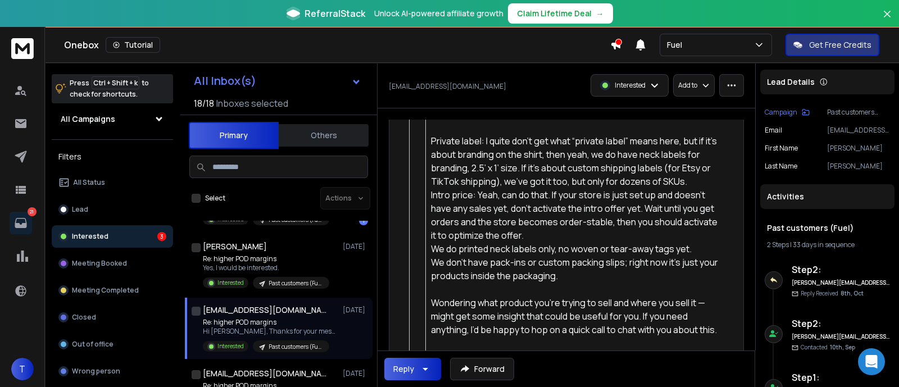
click at [590, 280] on li "We don’t have pack-ins or custom packing slips; right now it’s just your produc…" at bounding box center [575, 269] width 288 height 27
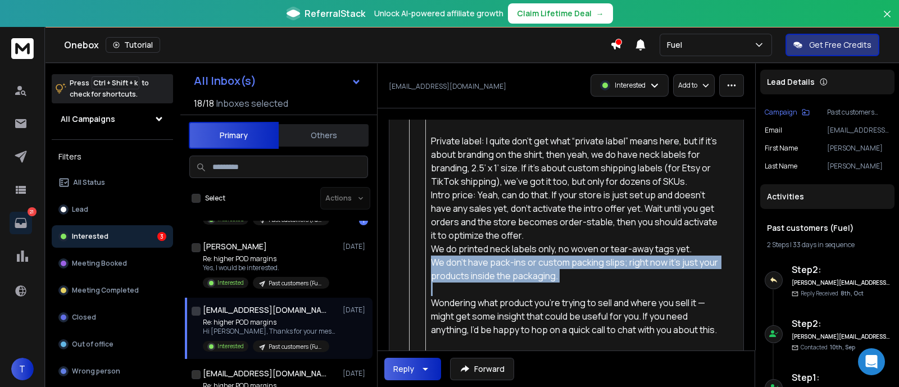
click at [590, 280] on li "We don’t have pack-ins or custom packing slips; right now it’s just your produc…" at bounding box center [575, 269] width 288 height 27
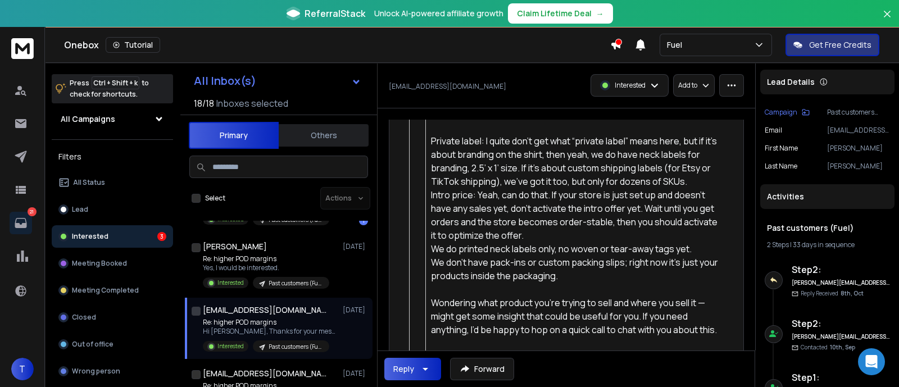
click at [586, 229] on li "Intro price: Yeah, can do that. If your store is just set up and doesn’t have a…" at bounding box center [575, 215] width 288 height 54
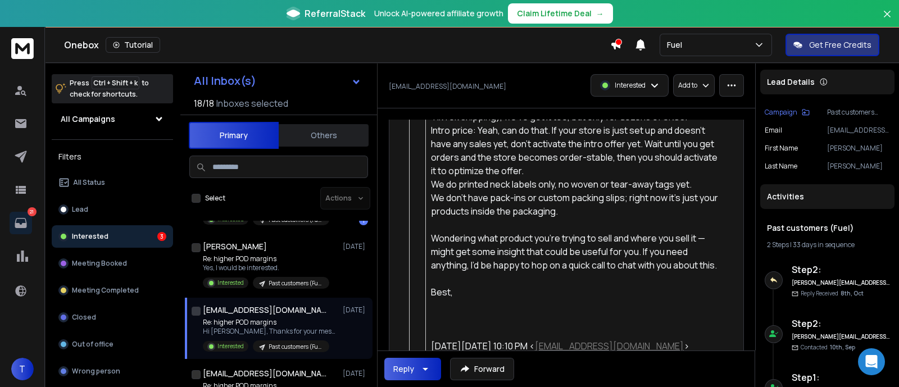
scroll to position [877, 0]
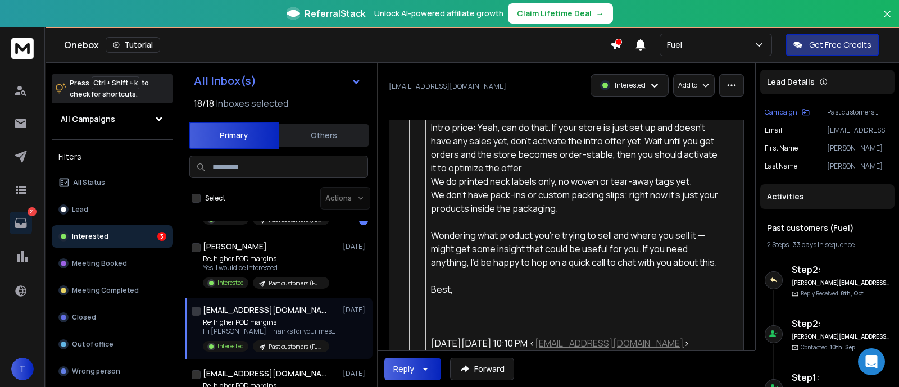
click at [559, 267] on div "Wondering what product you’re trying to sell and where you sell it — might get …" at bounding box center [575, 249] width 288 height 40
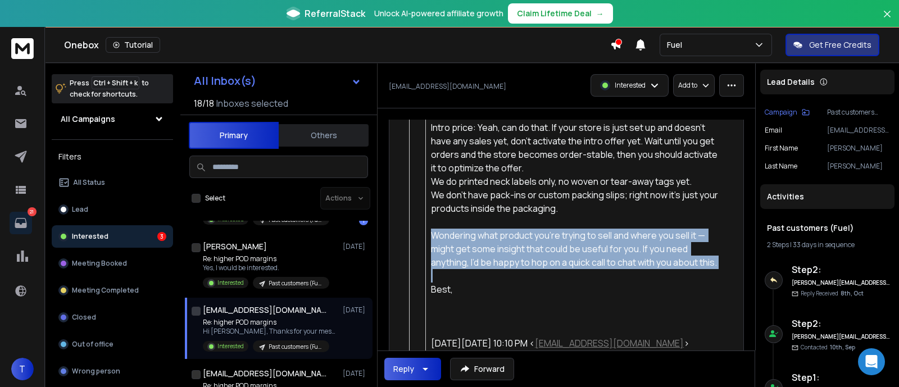
click at [559, 267] on div "Wondering what product you’re trying to sell and where you sell it — might get …" at bounding box center [575, 249] width 288 height 40
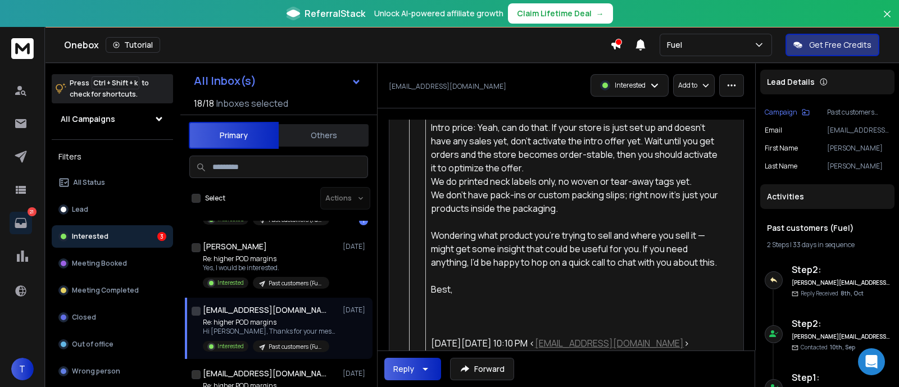
click at [565, 213] on li "We don’t have pack-ins or custom packing slips; right now it’s just your produc…" at bounding box center [575, 201] width 288 height 27
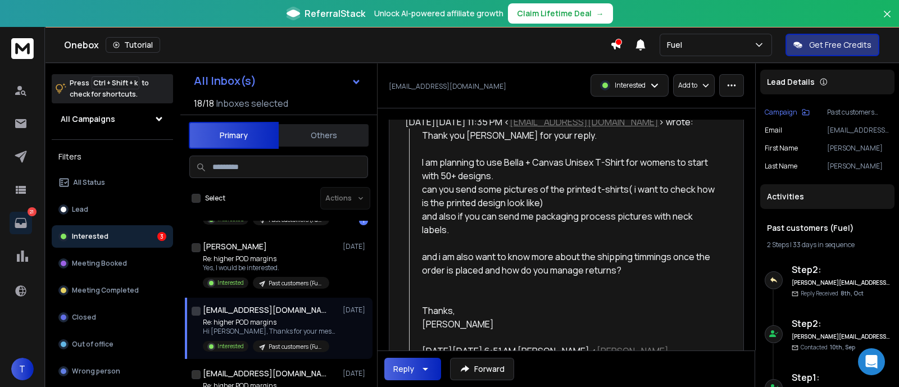
scroll to position [519, 0]
click at [566, 201] on div "can you send some pictures of the printed t-shirts( i want to check how is the …" at bounding box center [570, 195] width 297 height 27
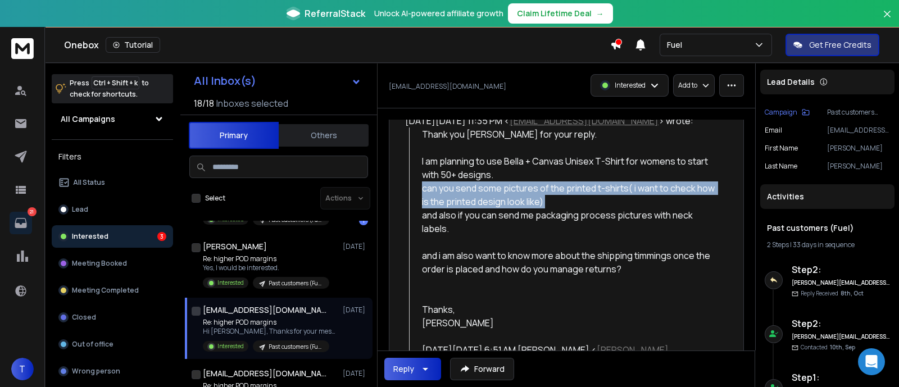
click at [566, 201] on div "can you send some pictures of the printed t-shirts( i want to check how is the …" at bounding box center [570, 195] width 297 height 27
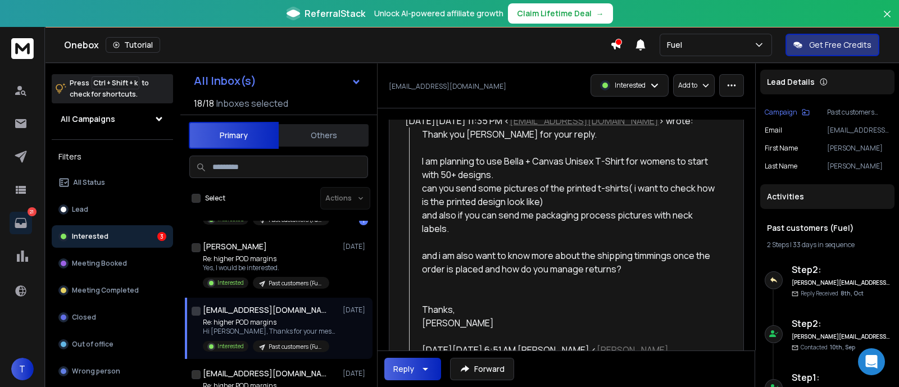
click at [521, 223] on div "and also if you can send me packaging process pictures with neck labels." at bounding box center [570, 221] width 297 height 27
click at [537, 235] on div "and also if you can send me packaging process pictures with neck labels." at bounding box center [570, 221] width 297 height 27
click at [561, 234] on div "and also if you can send me packaging process pictures with neck labels." at bounding box center [570, 221] width 297 height 27
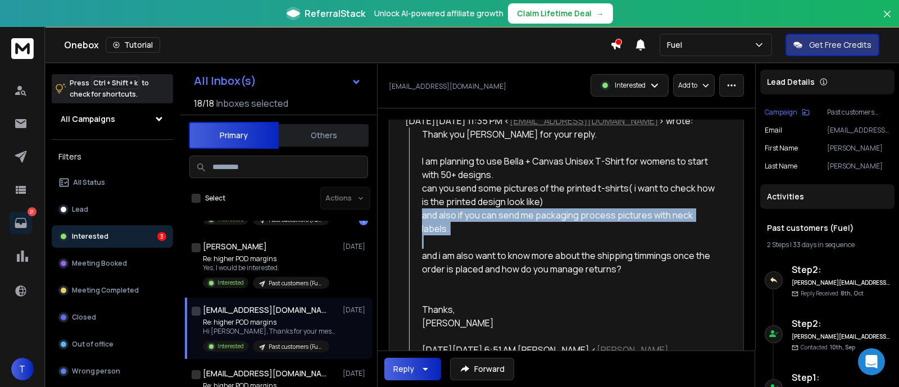
click at [561, 234] on div "and also if you can send me packaging process pictures with neck labels." at bounding box center [570, 221] width 297 height 27
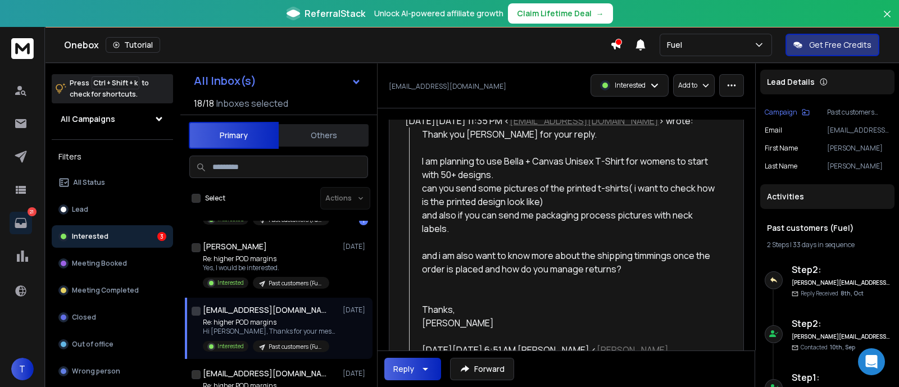
click at [574, 265] on div "and i am also want to know more about the shipping timmings once the order is p…" at bounding box center [570, 262] width 297 height 27
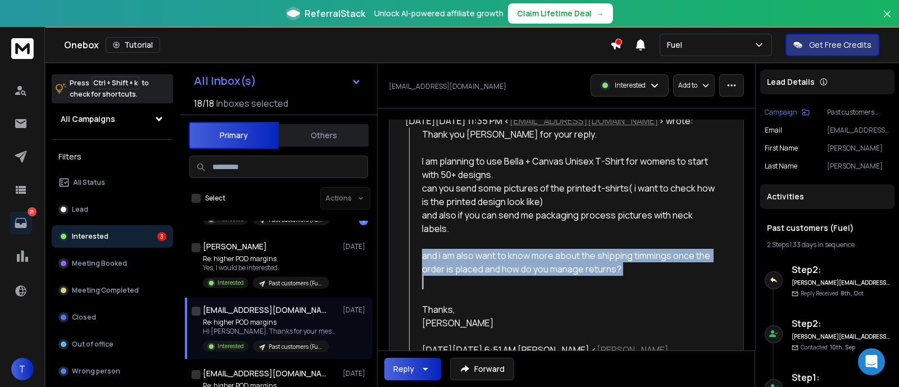
click at [574, 265] on div "and i am also want to know more about the shipping timmings once the order is p…" at bounding box center [570, 262] width 297 height 27
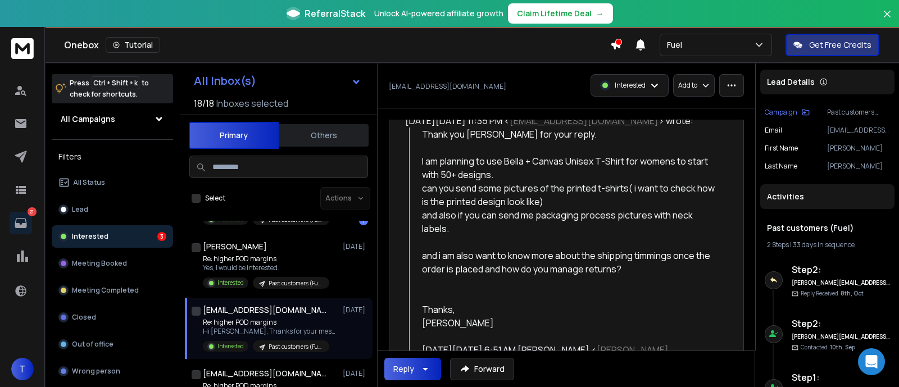
click at [580, 232] on div "and also if you can send me packaging process pictures with neck labels." at bounding box center [570, 221] width 297 height 27
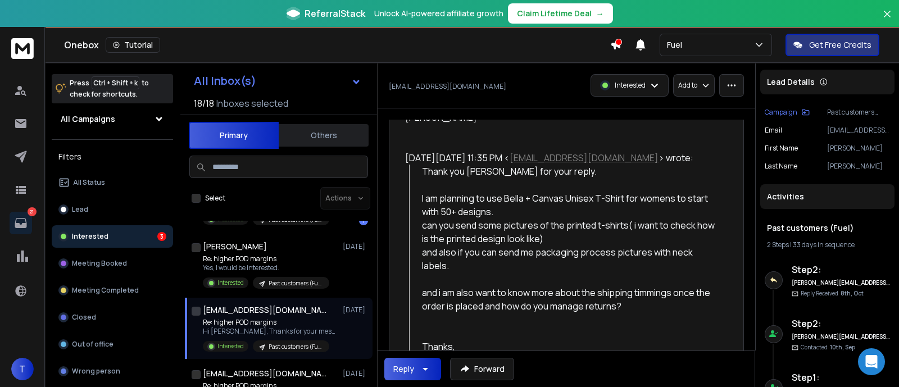
scroll to position [485, 0]
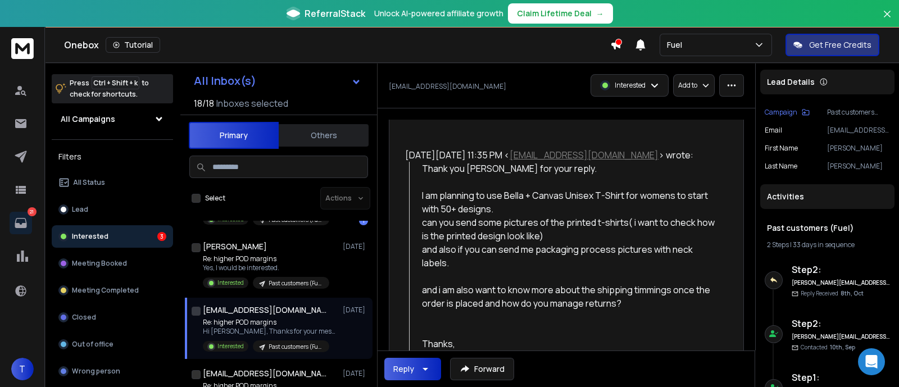
click at [593, 233] on div "can you send some pictures of the printed t-shirts( i want to check how is the …" at bounding box center [570, 229] width 297 height 27
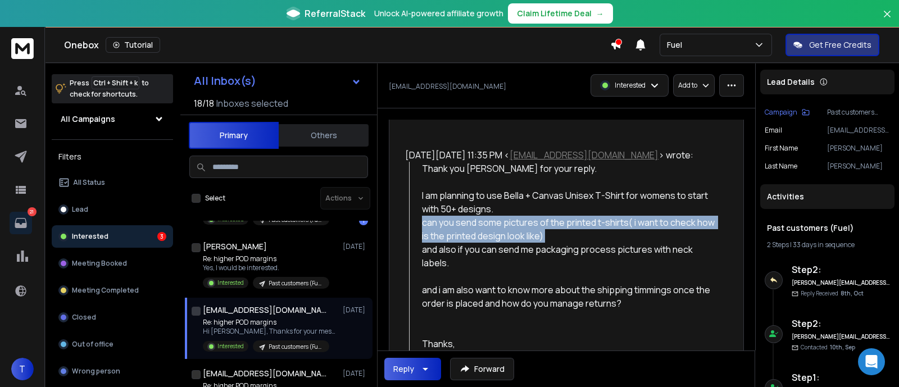
click at [593, 233] on div "can you send some pictures of the printed t-shirts( i want to check how is the …" at bounding box center [570, 229] width 297 height 27
click at [530, 242] on div "can you send some pictures of the printed t-shirts( i want to check how is the …" at bounding box center [570, 229] width 297 height 27
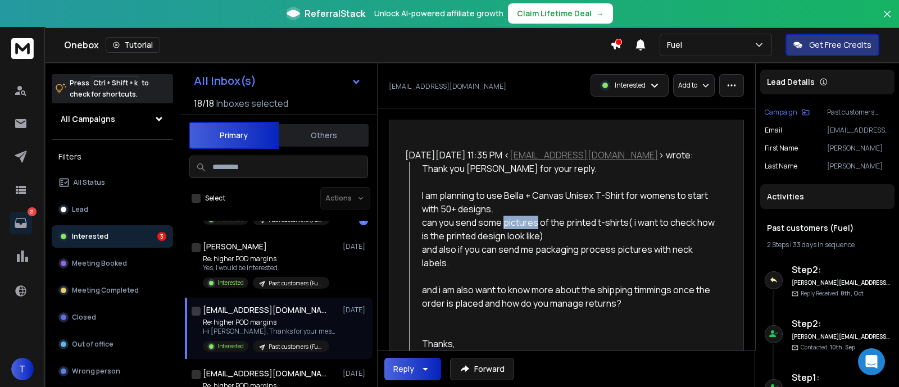
click at [530, 242] on div "can you send some pictures of the printed t-shirts( i want to check how is the …" at bounding box center [570, 229] width 297 height 27
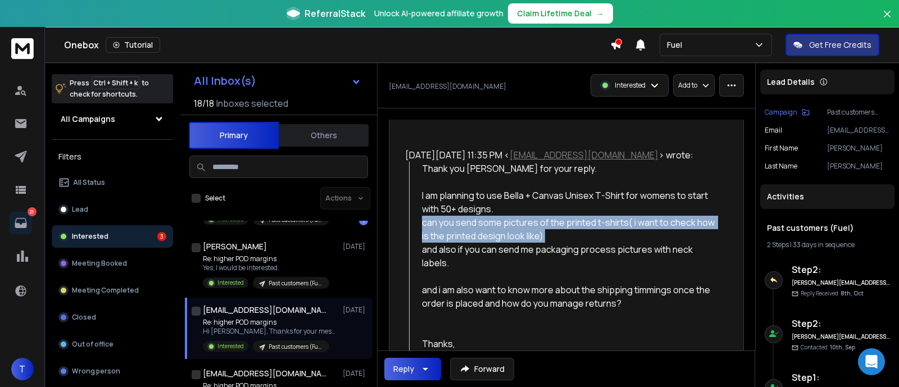
click at [530, 242] on div "can you send some pictures of the printed t-shirts( i want to check how is the …" at bounding box center [570, 229] width 297 height 27
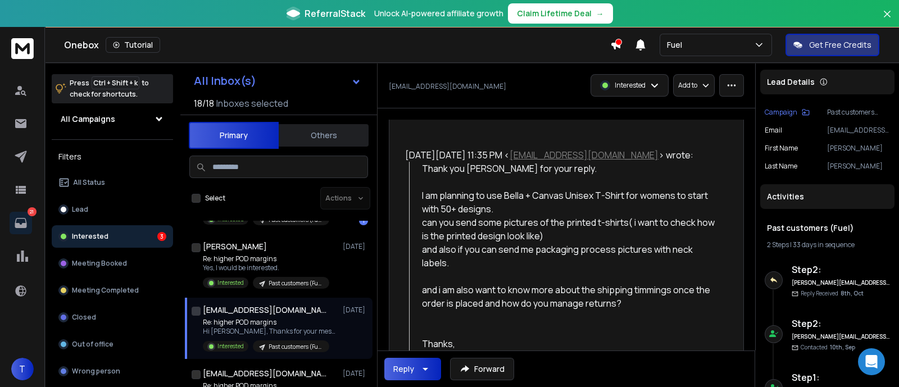
click at [548, 216] on div "I am planning to use Bella + Canvas Unisex T-Shirt for womens to start with 50+…" at bounding box center [570, 202] width 297 height 27
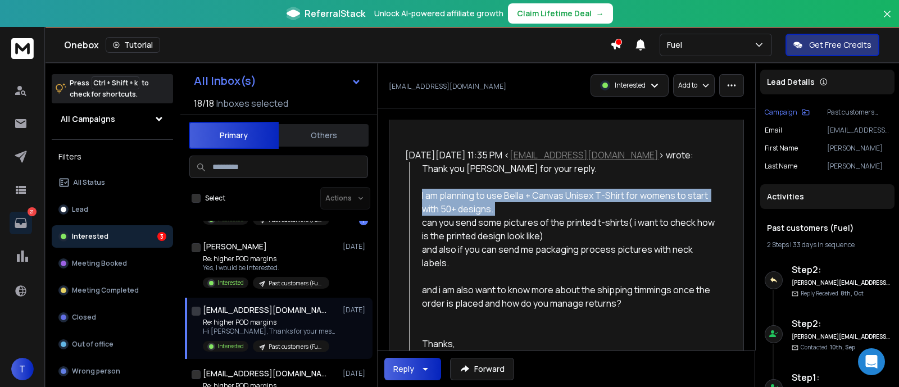
click at [548, 216] on div "I am planning to use Bella + Canvas Unisex T-Shirt for womens to start with 50+…" at bounding box center [570, 202] width 297 height 27
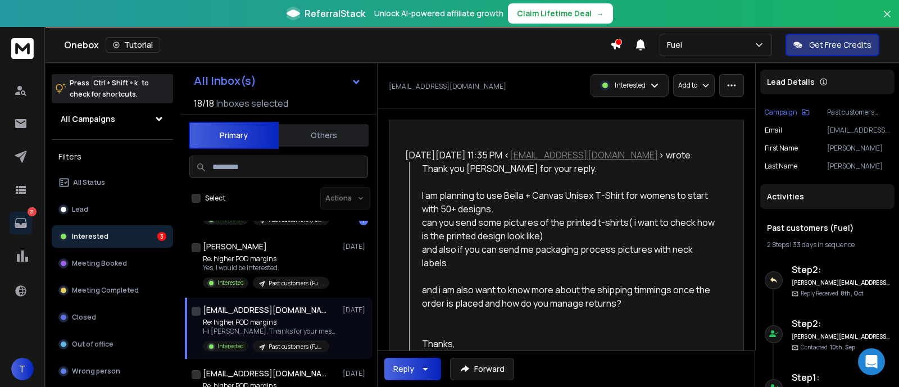
click at [550, 243] on div "can you send some pictures of the printed t-shirts( i want to check how is the …" at bounding box center [570, 229] width 297 height 27
click at [530, 243] on div "can you send some pictures of the printed t-shirts( i want to check how is the …" at bounding box center [570, 229] width 297 height 27
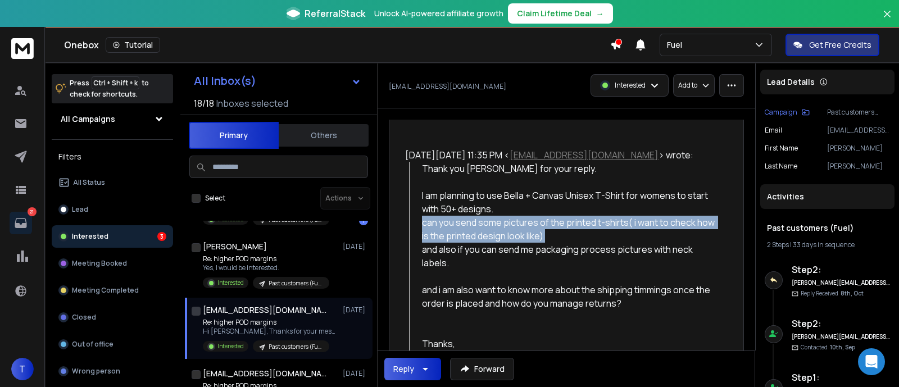
click at [530, 243] on div "can you send some pictures of the printed t-shirts( i want to check how is the …" at bounding box center [570, 229] width 297 height 27
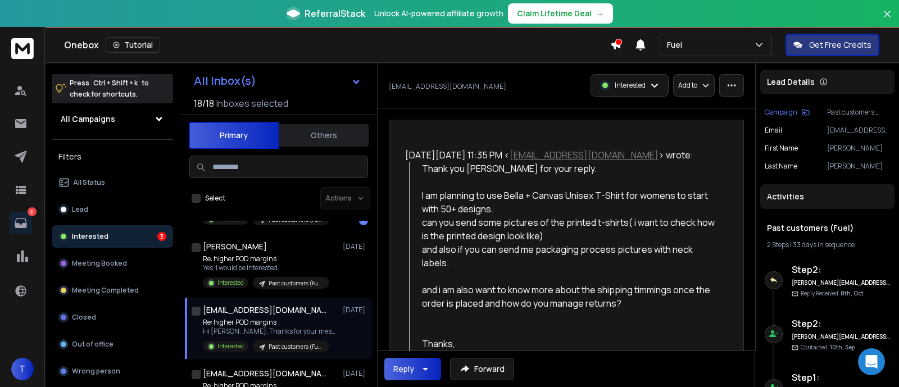
click at [534, 257] on div "and also if you can send me packaging process pictures with neck labels." at bounding box center [570, 256] width 297 height 27
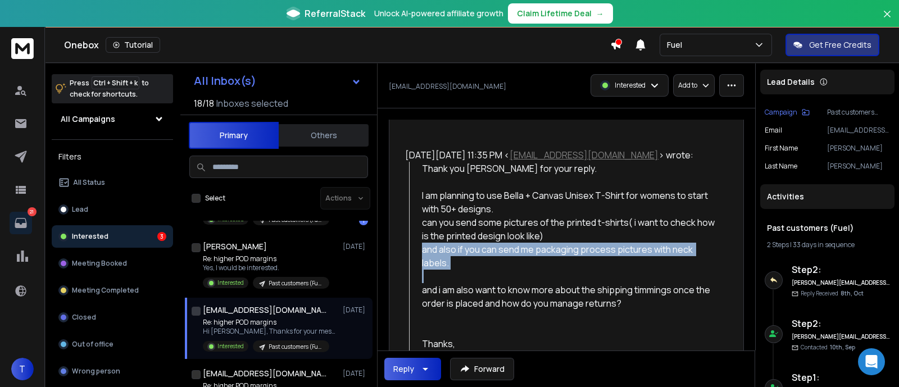
click at [534, 257] on div "and also if you can send me packaging process pictures with neck labels." at bounding box center [570, 256] width 297 height 27
click at [538, 270] on div "and also if you can send me packaging process pictures with neck labels." at bounding box center [570, 256] width 297 height 27
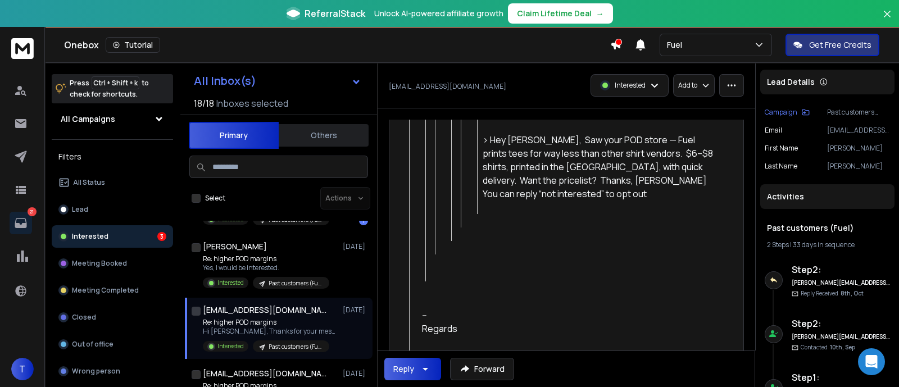
scroll to position [2438, 0]
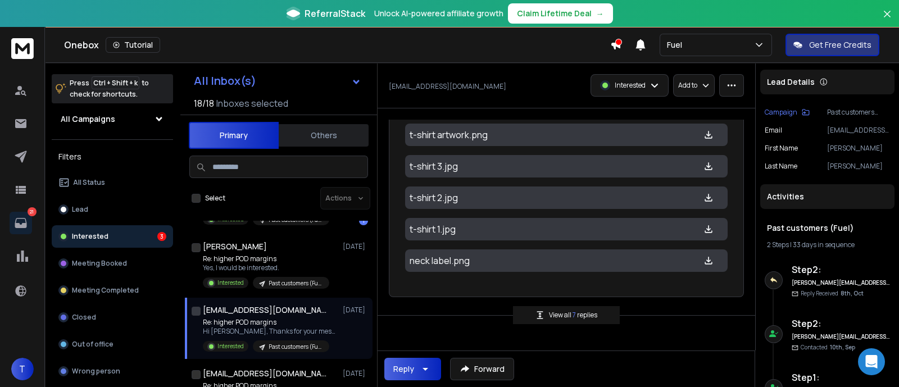
click at [478, 228] on div "t-shirt 1.jpg" at bounding box center [536, 229] width 253 height 13
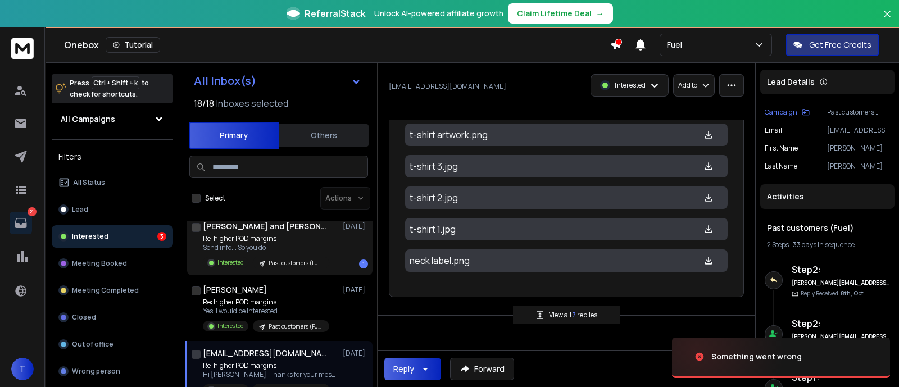
scroll to position [109, 0]
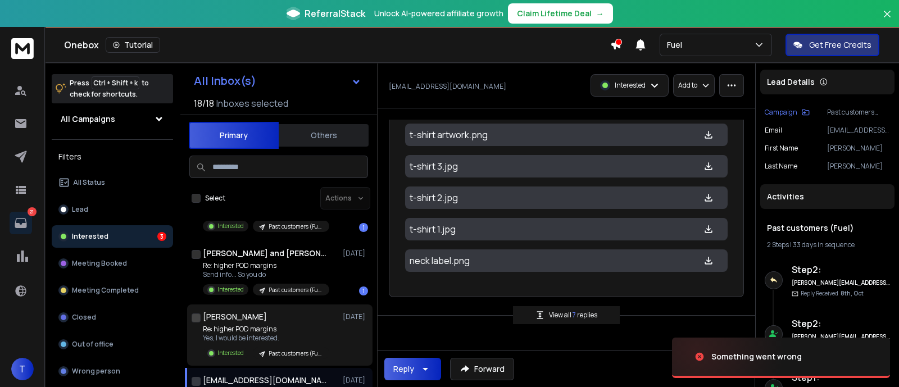
click at [278, 315] on div "[PERSON_NAME] [DATE]" at bounding box center [285, 316] width 165 height 11
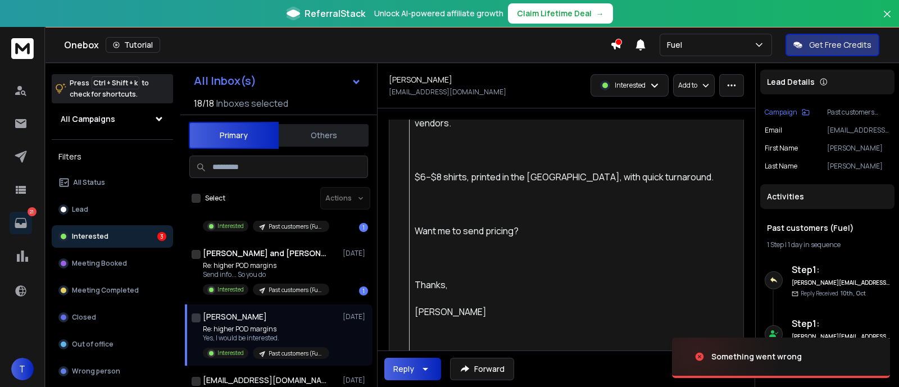
scroll to position [0, 0]
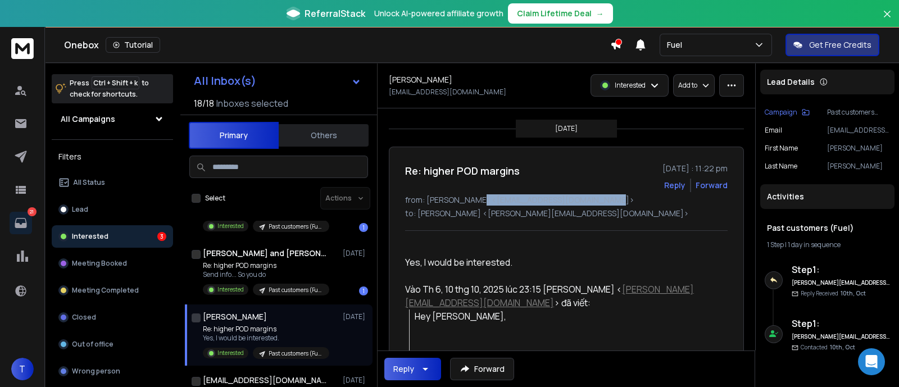
drag, startPoint x: 474, startPoint y: 203, endPoint x: 606, endPoint y: 201, distance: 132.6
click at [606, 201] on p "from: [PERSON_NAME] <[EMAIL_ADDRESS][DOMAIN_NAME]>" at bounding box center [566, 199] width 323 height 11
copy p "[EMAIL_ADDRESS][DOMAIN_NAME]"
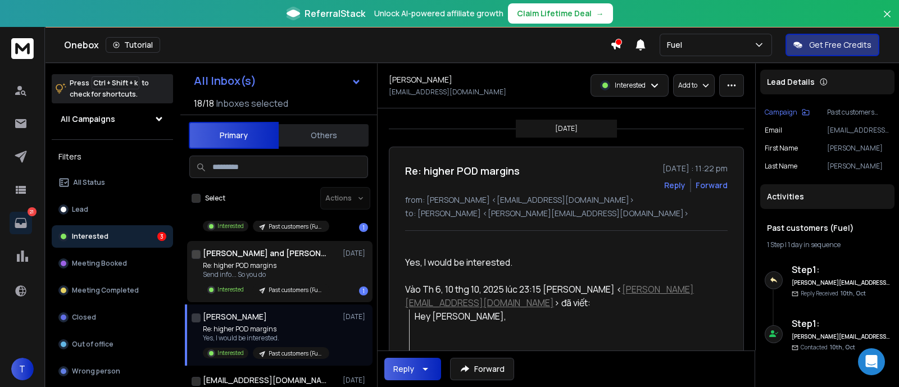
click at [272, 268] on p "Re: higher POD margins" at bounding box center [266, 265] width 126 height 9
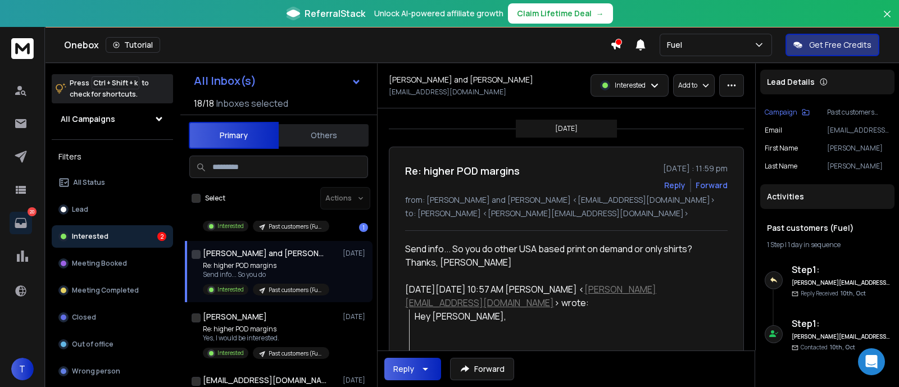
click at [590, 255] on div "Send info... So you do other USA based print on demand or only shirts? Thanks, …" at bounding box center [562, 255] width 314 height 27
click at [629, 256] on div "Send info... So you do other USA based print on demand or only shirts? Thanks, …" at bounding box center [562, 255] width 314 height 27
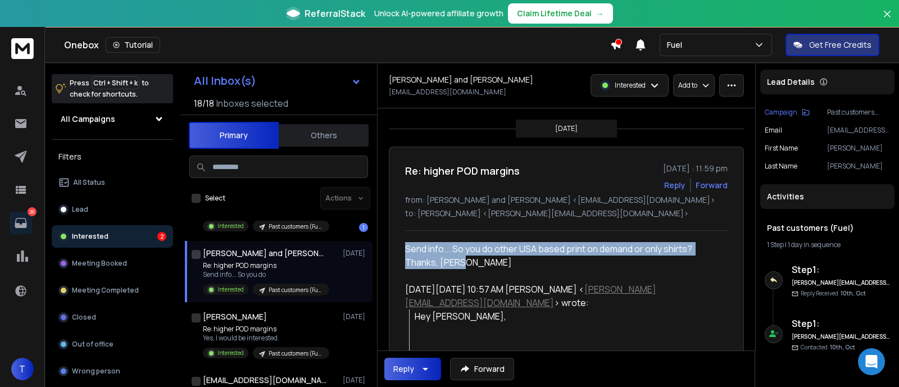
click at [629, 256] on div "Send info... So you do other USA based print on demand or only shirts? Thanks, …" at bounding box center [562, 255] width 314 height 27
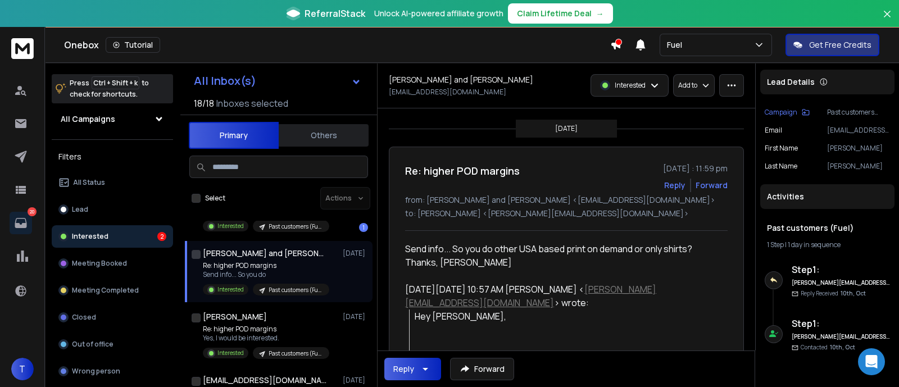
click at [629, 256] on div "Send info... So you do other USA based print on demand or only shirts? Thanks, …" at bounding box center [562, 255] width 314 height 27
click at [656, 260] on div "Send info... So you do other USA based print on demand or only shirts? Thanks, …" at bounding box center [562, 255] width 314 height 27
click at [600, 256] on div "Send info... So you do other USA based print on demand or only shirts? Thanks, …" at bounding box center [562, 255] width 314 height 27
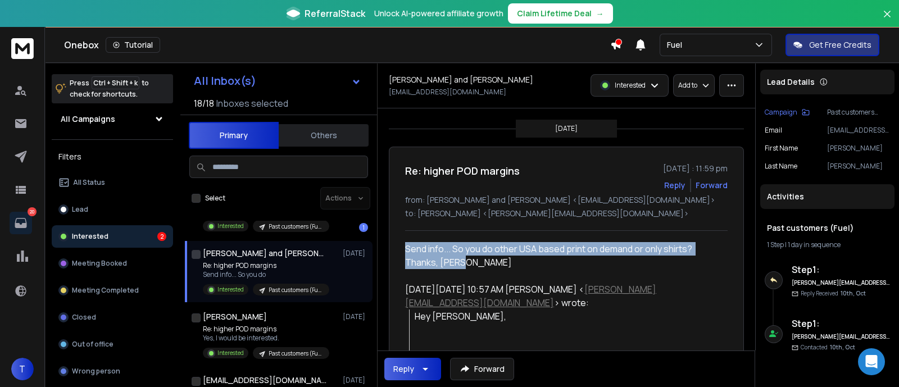
click at [600, 256] on div "Send info... So you do other USA based print on demand or only shirts? Thanks, …" at bounding box center [562, 255] width 314 height 27
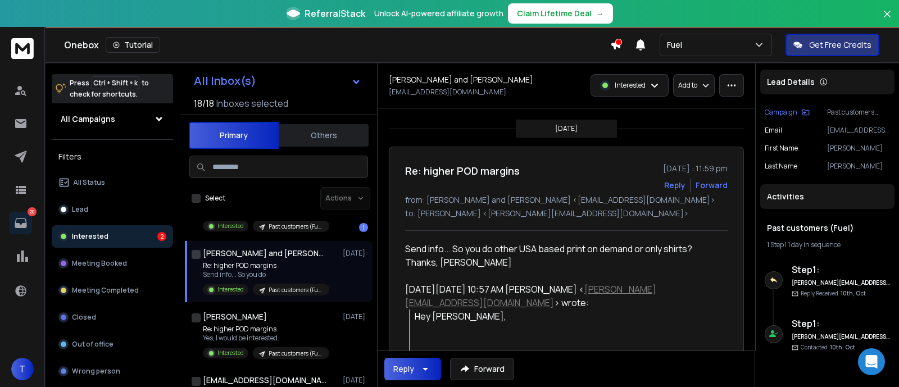
click at [600, 256] on div "Send info... So you do other USA based print on demand or only shirts? Thanks, …" at bounding box center [562, 255] width 314 height 27
click at [623, 260] on div "Send info... So you do other USA based print on demand or only shirts? Thanks, …" at bounding box center [562, 255] width 314 height 27
drag, startPoint x: 525, startPoint y: 202, endPoint x: 641, endPoint y: 203, distance: 115.2
click at [641, 203] on p "from: [PERSON_NAME] and [PERSON_NAME] <[EMAIL_ADDRESS][DOMAIN_NAME]>" at bounding box center [566, 199] width 323 height 11
copy p "[EMAIL_ADDRESS][DOMAIN_NAME]"
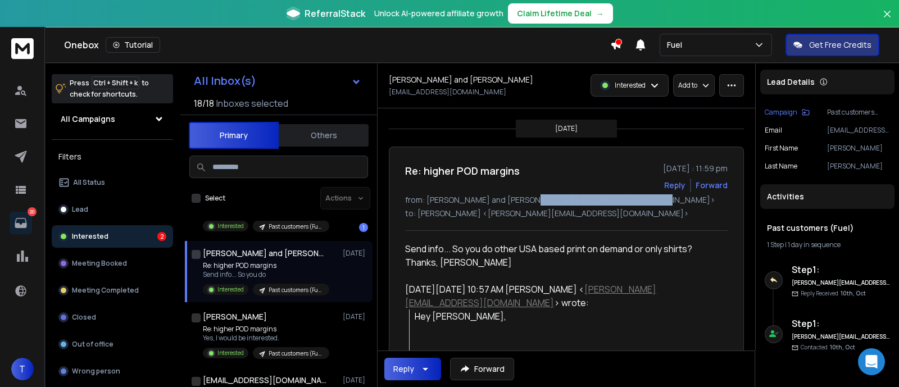
copy p "[EMAIL_ADDRESS][DOMAIN_NAME]"
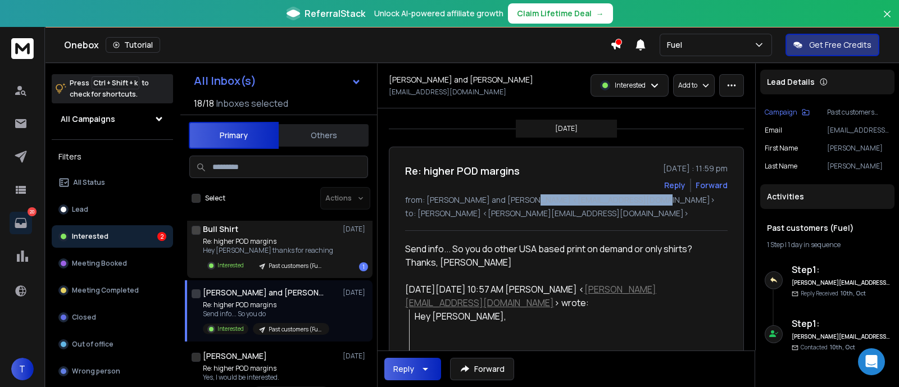
scroll to position [140, 0]
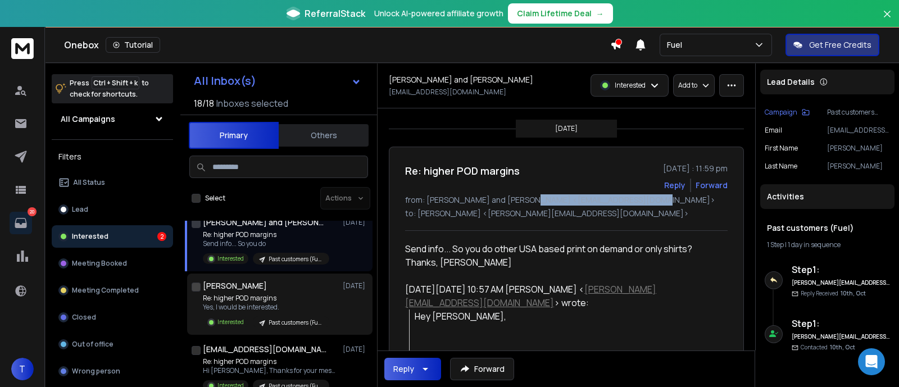
click at [335, 292] on div "[PERSON_NAME] [DATE] Re: higher POD margins Yes, I would be interested. Interes…" at bounding box center [285, 304] width 165 height 48
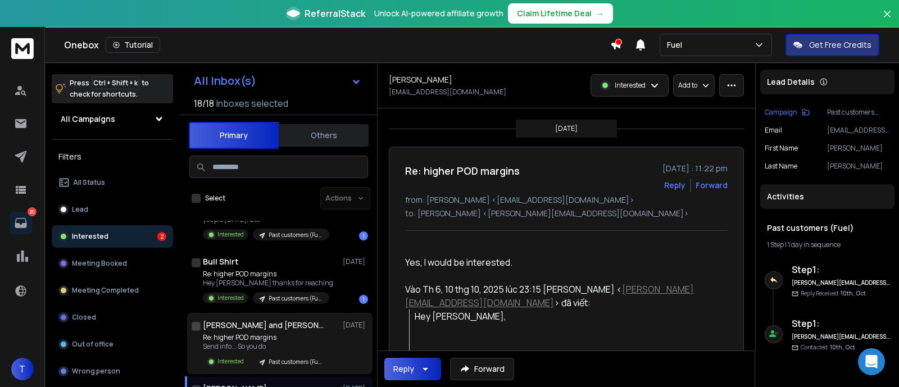
scroll to position [0, 0]
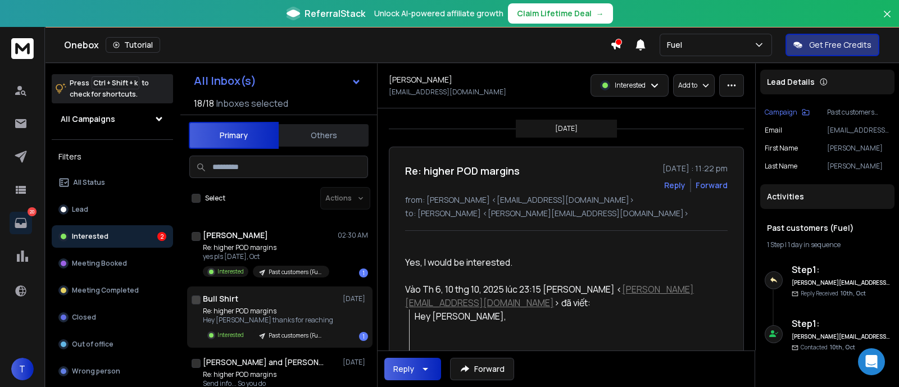
click at [329, 298] on div "Bull Shirt [DATE]" at bounding box center [285, 298] width 165 height 11
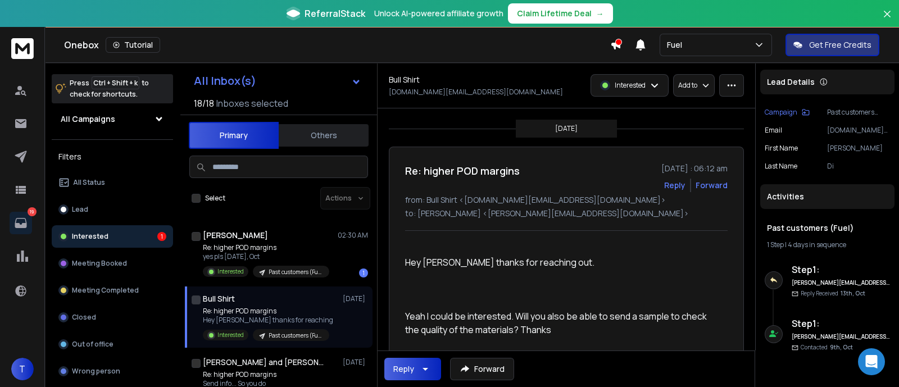
click at [467, 258] on div "Hey [PERSON_NAME] thanks for reaching out." at bounding box center [562, 262] width 314 height 13
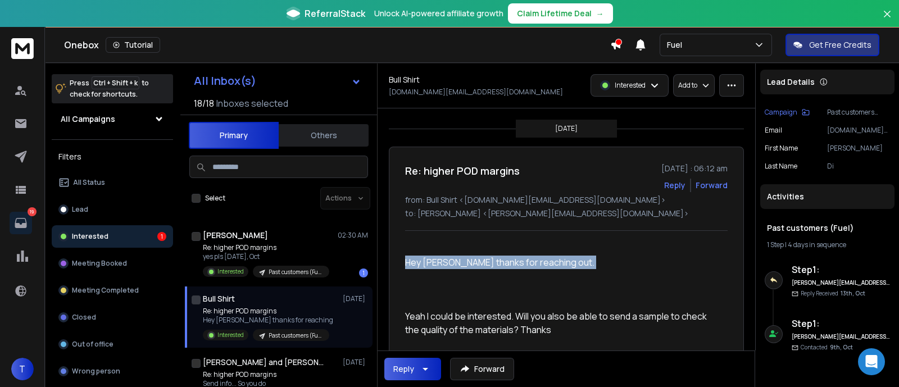
click at [467, 258] on div "Hey [PERSON_NAME] thanks for reaching out." at bounding box center [562, 262] width 314 height 13
click at [523, 276] on div "Hey [PERSON_NAME] thanks for reaching out. Yeah I could be interested. Will you…" at bounding box center [562, 309] width 314 height 135
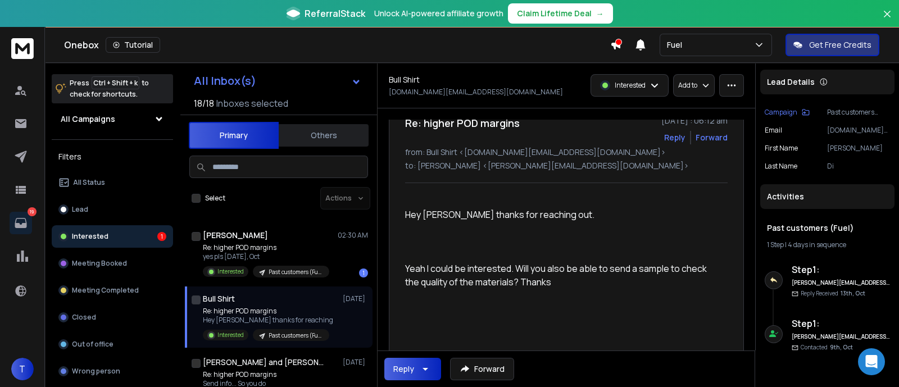
scroll to position [70, 0]
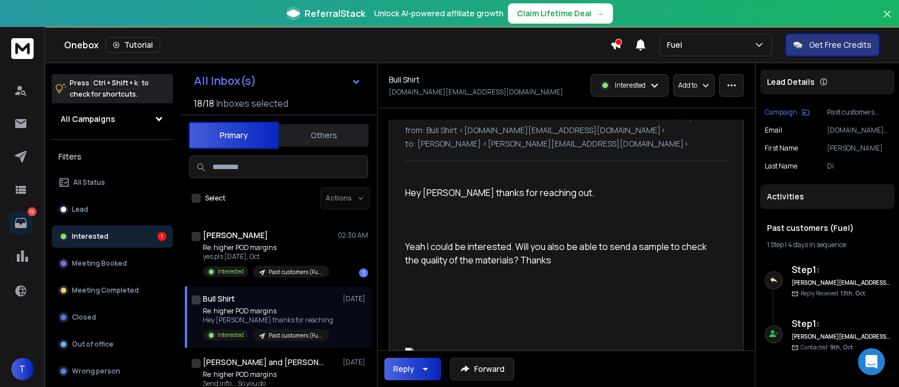
click at [569, 260] on div "Yeah I could be interested. Will you also be able to send a sample to check the…" at bounding box center [562, 253] width 314 height 27
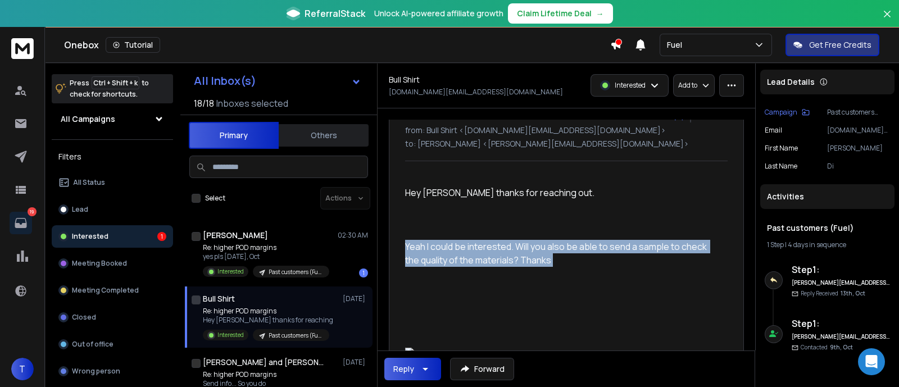
click at [569, 260] on div "Yeah I could be interested. Will you also be able to send a sample to check the…" at bounding box center [562, 253] width 314 height 27
click at [603, 259] on div "Yeah I could be interested. Will you also be able to send a sample to check the…" at bounding box center [562, 253] width 314 height 27
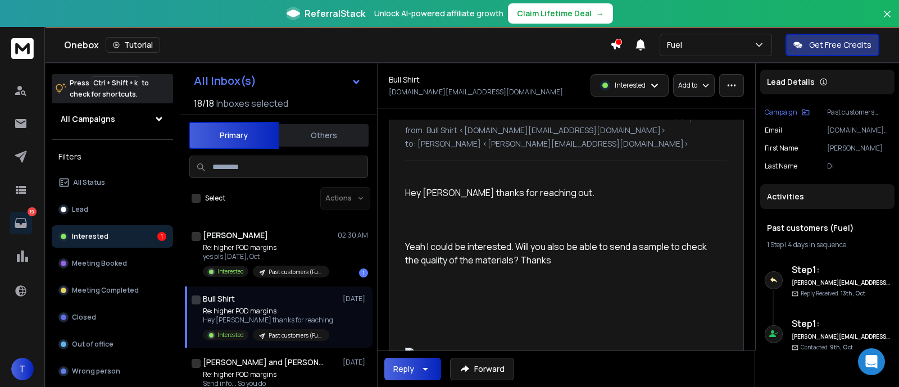
click at [581, 259] on div "Yeah I could be interested. Will you also be able to send a sample to check the…" at bounding box center [562, 253] width 314 height 27
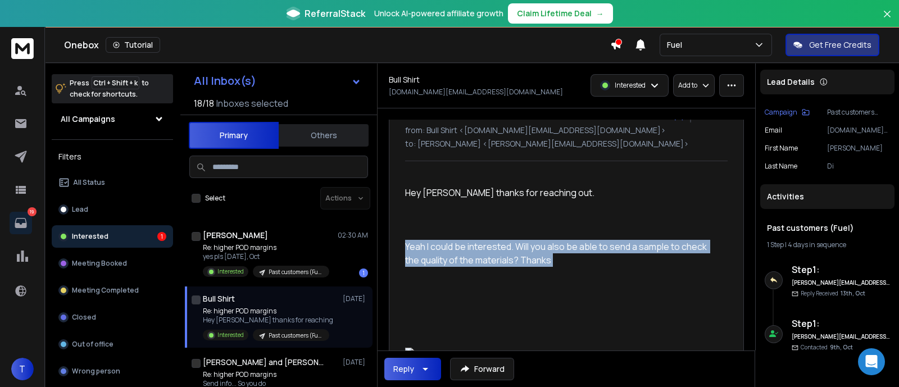
click at [581, 259] on div "Yeah I could be interested. Will you also be able to send a sample to check the…" at bounding box center [562, 253] width 314 height 27
click at [586, 262] on div "Yeah I could be interested. Will you also be able to send a sample to check the…" at bounding box center [562, 253] width 314 height 27
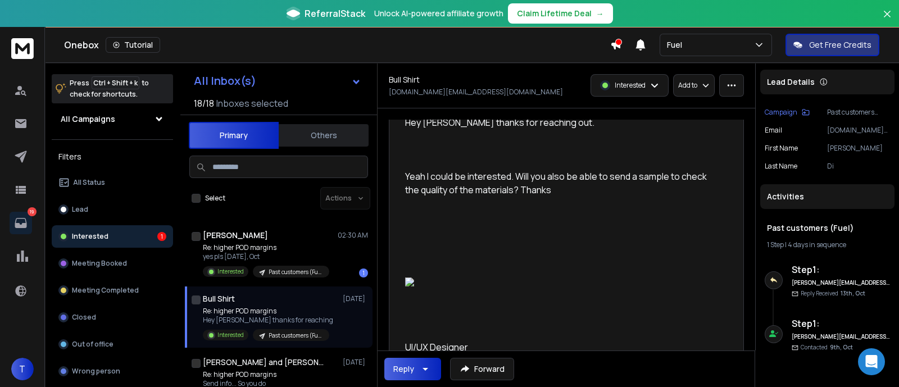
scroll to position [0, 0]
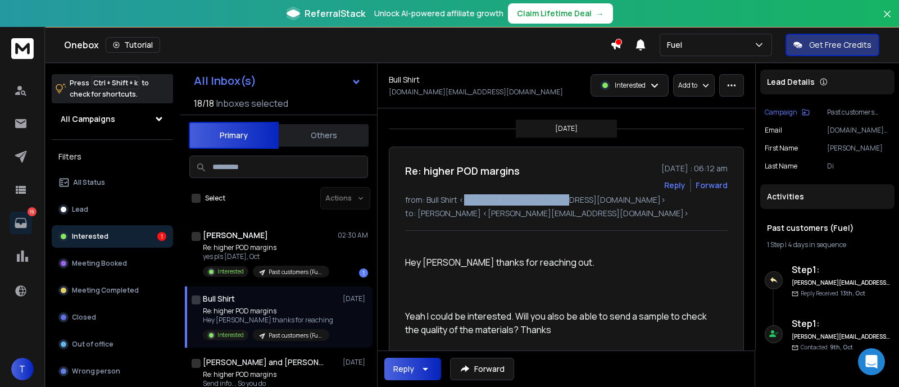
drag, startPoint x: 462, startPoint y: 201, endPoint x: 551, endPoint y: 201, distance: 88.2
click at [551, 201] on p "from: Bull Shirt <[DOMAIN_NAME][EMAIL_ADDRESS][DOMAIN_NAME]>" at bounding box center [566, 199] width 323 height 11
copy p "[DOMAIN_NAME][EMAIL_ADDRESS][DOMAIN_NAME]"
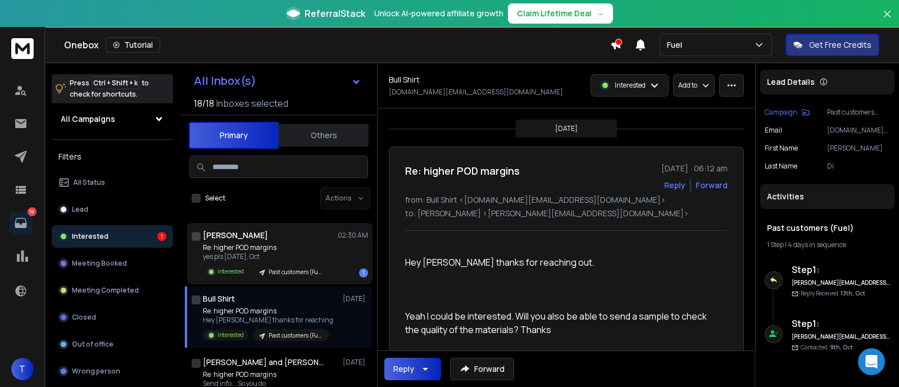
click at [315, 252] on p "yes pls [DATE], Oct" at bounding box center [266, 256] width 126 height 9
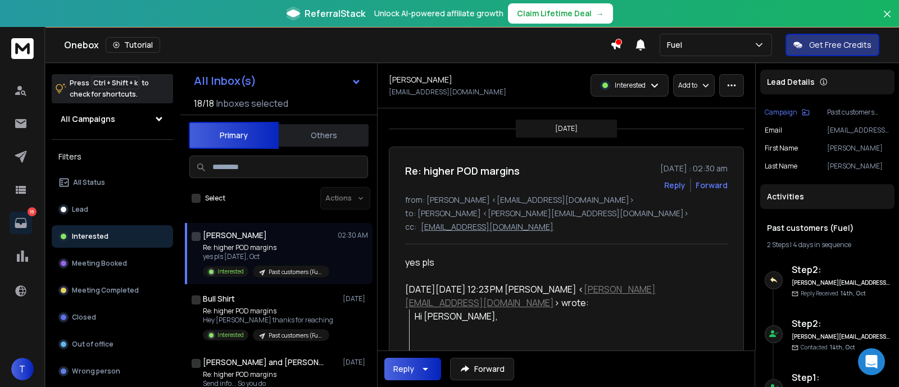
click at [593, 262] on div "yes pls" at bounding box center [562, 262] width 314 height 13
drag, startPoint x: 457, startPoint y: 201, endPoint x: 566, endPoint y: 201, distance: 109.6
click at [566, 201] on p "from: [PERSON_NAME] <[EMAIL_ADDRESS][DOMAIN_NAME]>" at bounding box center [566, 199] width 323 height 11
copy p "[EMAIL_ADDRESS][DOMAIN_NAME]"
click at [505, 195] on p "from: [PERSON_NAME] <[EMAIL_ADDRESS][DOMAIN_NAME]>" at bounding box center [566, 199] width 323 height 11
